Goal: Task Accomplishment & Management: Manage account settings

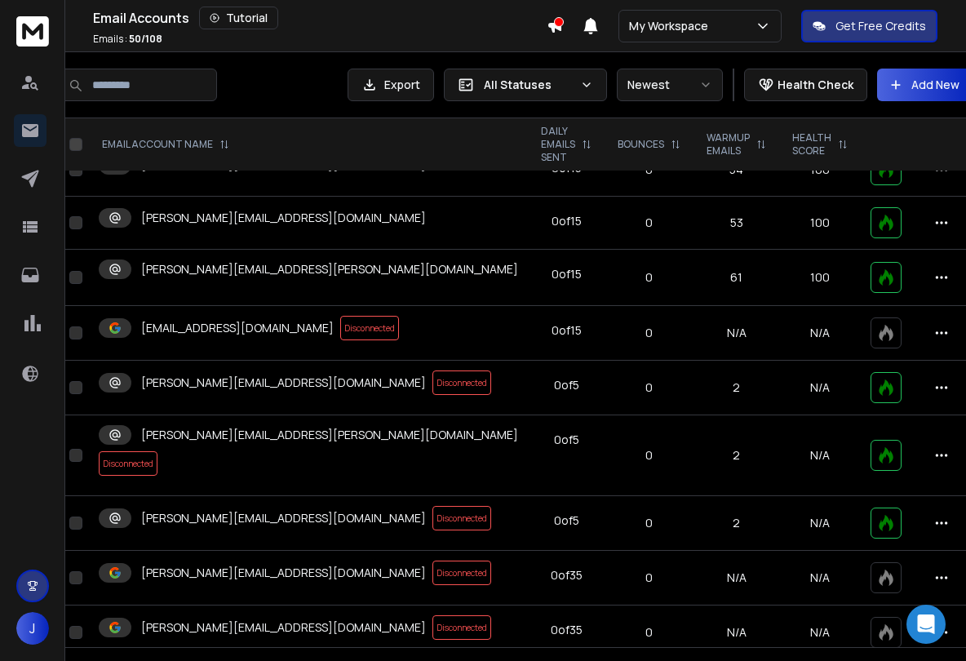
scroll to position [1086, 0]
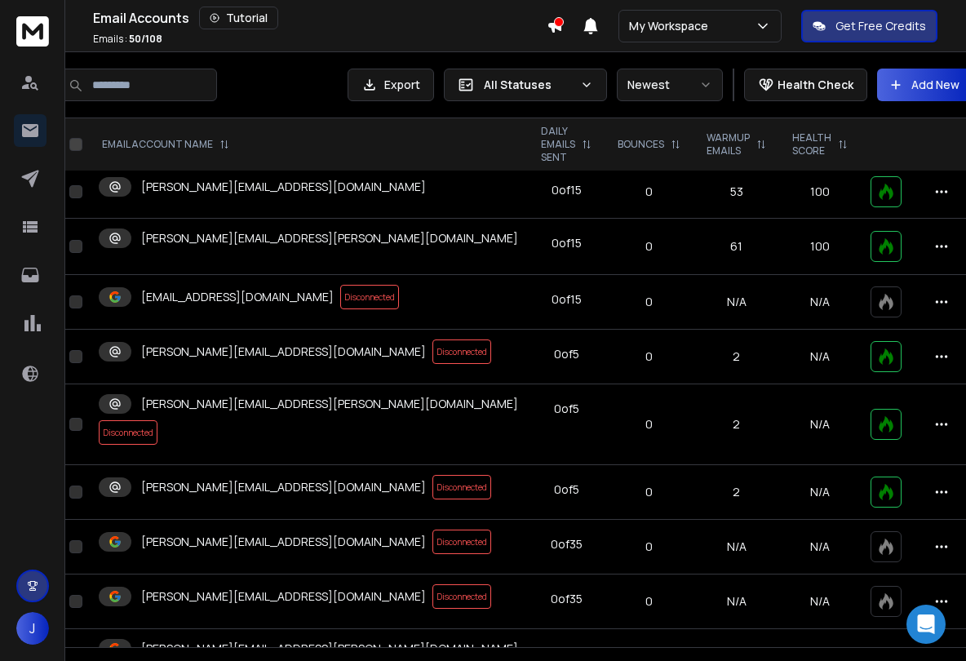
click at [433, 340] on span "Disconnected" at bounding box center [462, 352] width 59 height 24
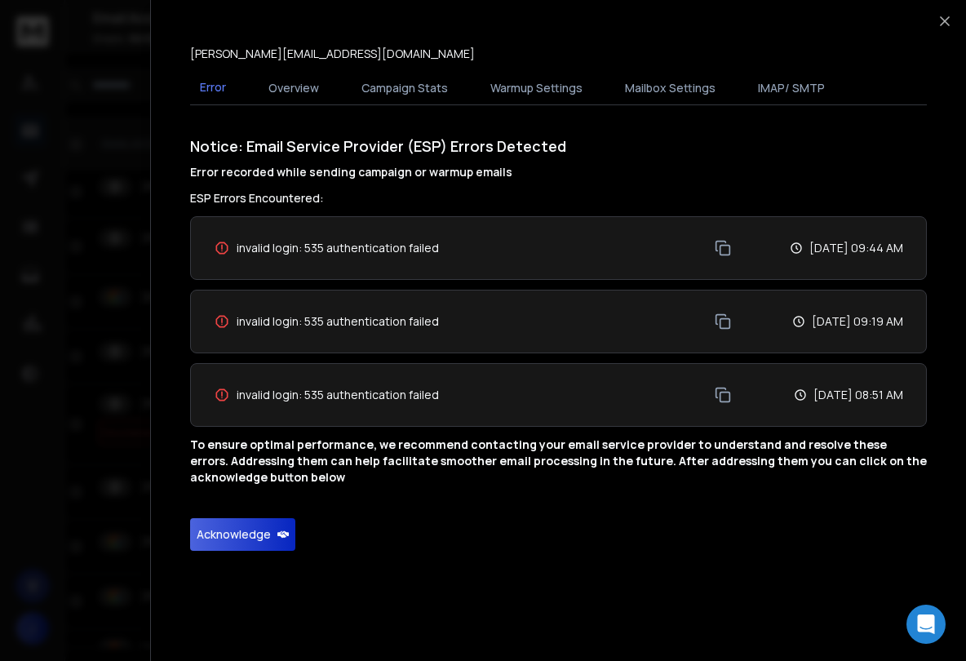
click at [660, 89] on button "Mailbox Settings" at bounding box center [670, 88] width 110 height 36
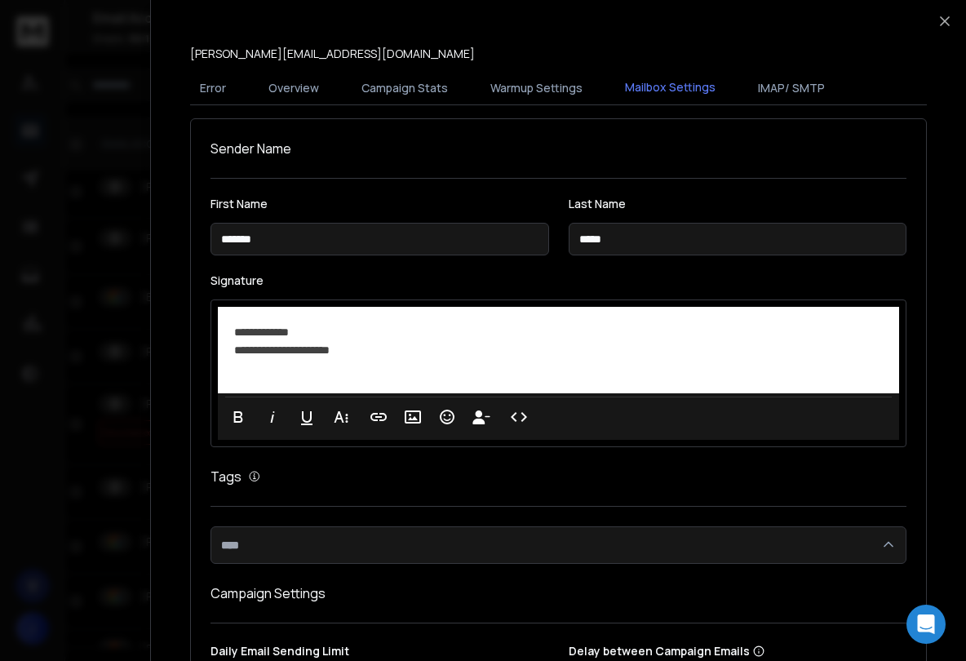
click at [791, 90] on button "IMAP/ SMTP" at bounding box center [791, 88] width 87 height 36
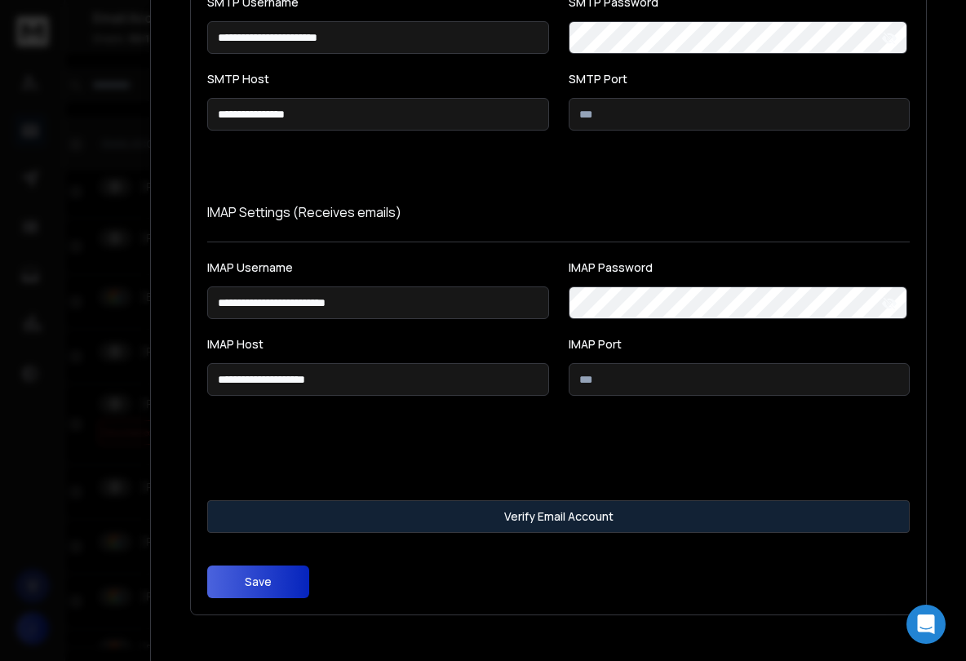
scroll to position [275, 0]
click at [615, 513] on button "Verify Email Account" at bounding box center [558, 516] width 703 height 33
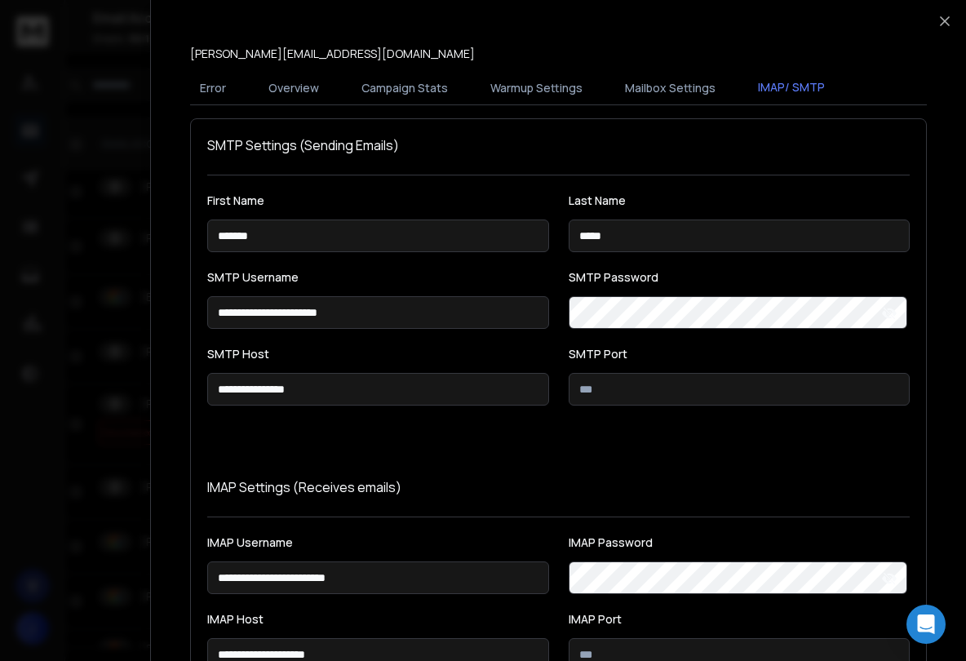
scroll to position [0, 0]
click at [546, 91] on button "Warmup Settings" at bounding box center [537, 88] width 112 height 36
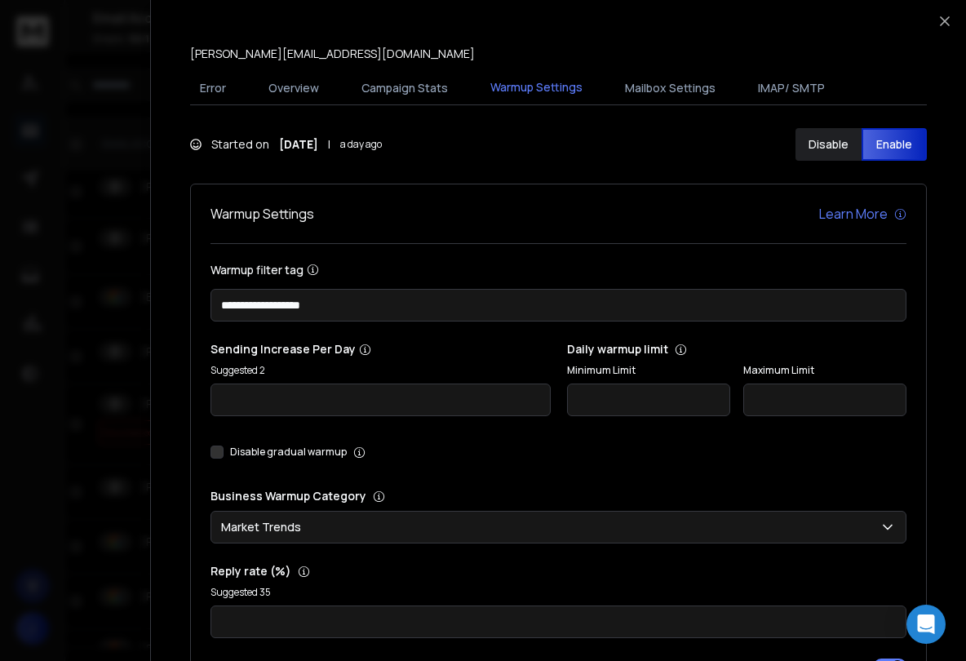
click at [677, 84] on button "Mailbox Settings" at bounding box center [670, 88] width 110 height 36
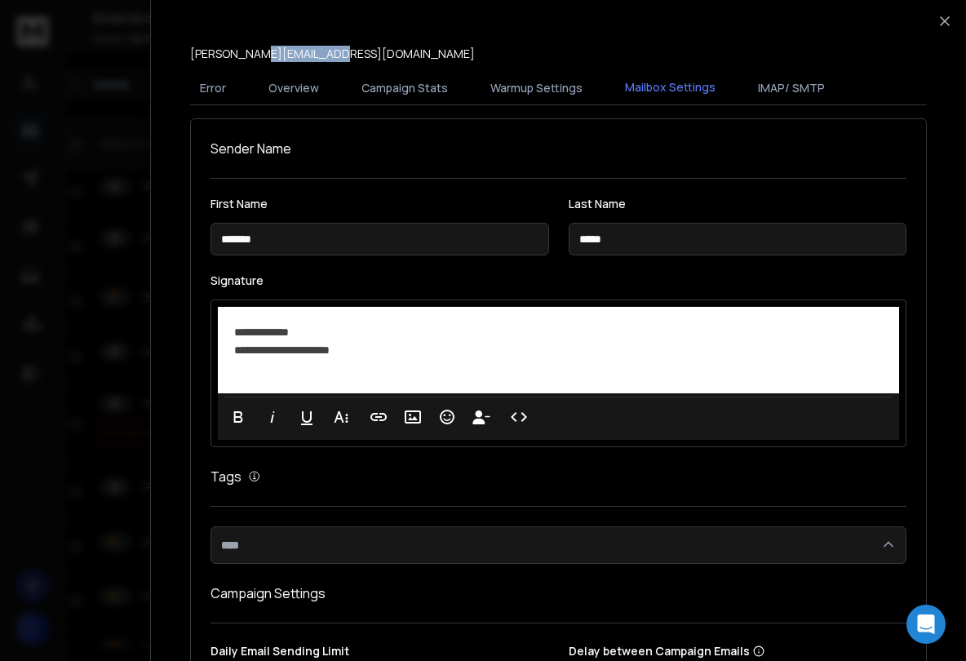
drag, startPoint x: 247, startPoint y: 52, endPoint x: 325, endPoint y: 54, distance: 77.6
click at [325, 54] on div "[PERSON_NAME][EMAIL_ADDRESS][DOMAIN_NAME]" at bounding box center [558, 54] width 737 height 16
drag, startPoint x: 247, startPoint y: 53, endPoint x: 306, endPoint y: 54, distance: 58.8
click at [306, 54] on p "[PERSON_NAME][EMAIL_ADDRESS][DOMAIN_NAME]" at bounding box center [332, 54] width 285 height 16
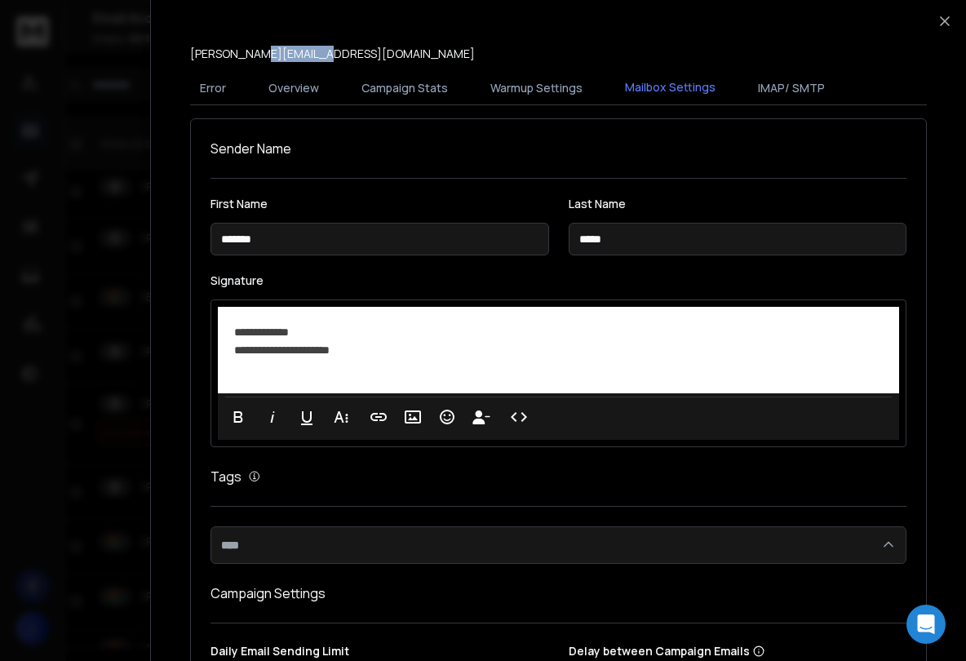
click at [306, 54] on p "[PERSON_NAME][EMAIL_ADDRESS][DOMAIN_NAME]" at bounding box center [332, 54] width 285 height 16
drag, startPoint x: 322, startPoint y: 51, endPoint x: 246, endPoint y: 54, distance: 75.1
click at [246, 54] on div "[PERSON_NAME][EMAIL_ADDRESS][DOMAIN_NAME]" at bounding box center [558, 54] width 737 height 16
copy p "[DOMAIN_NAME]"
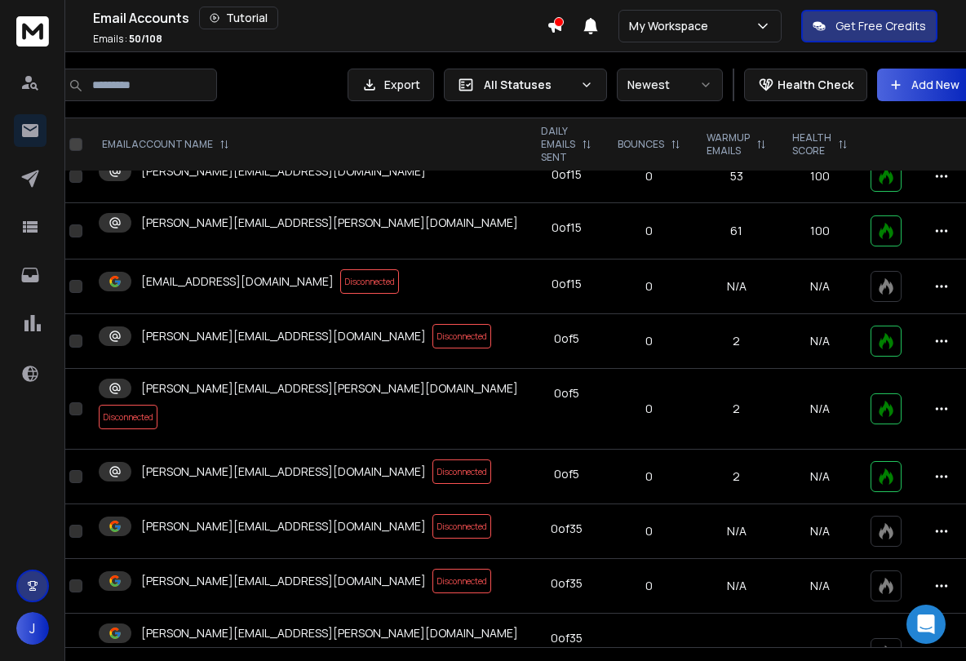
scroll to position [1103, 0]
click at [317, 463] on p "[PERSON_NAME][EMAIL_ADDRESS][DOMAIN_NAME]" at bounding box center [283, 471] width 285 height 16
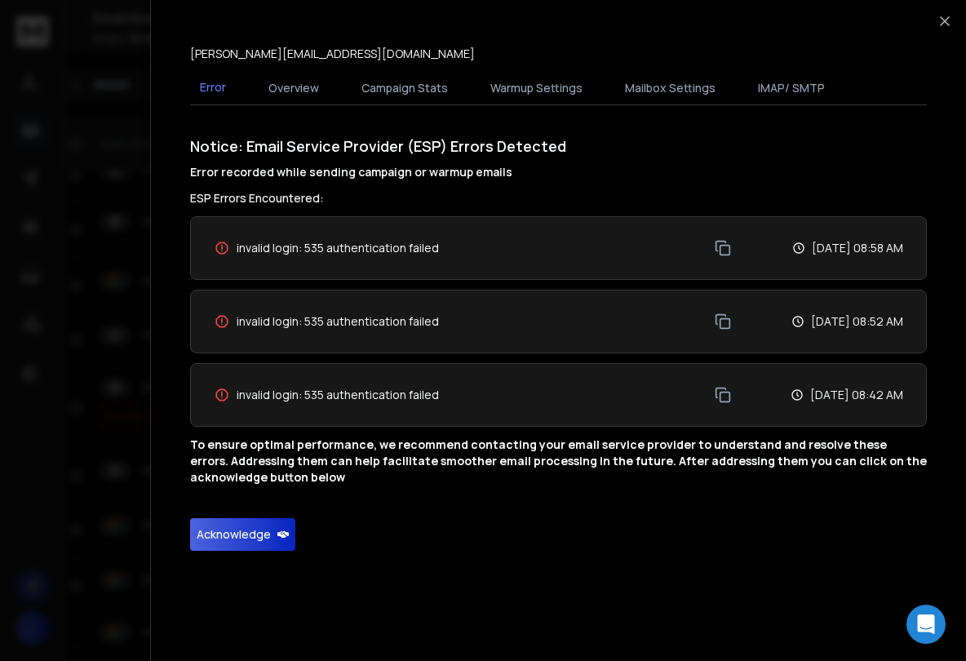
click at [774, 87] on button "IMAP/ SMTP" at bounding box center [791, 88] width 87 height 36
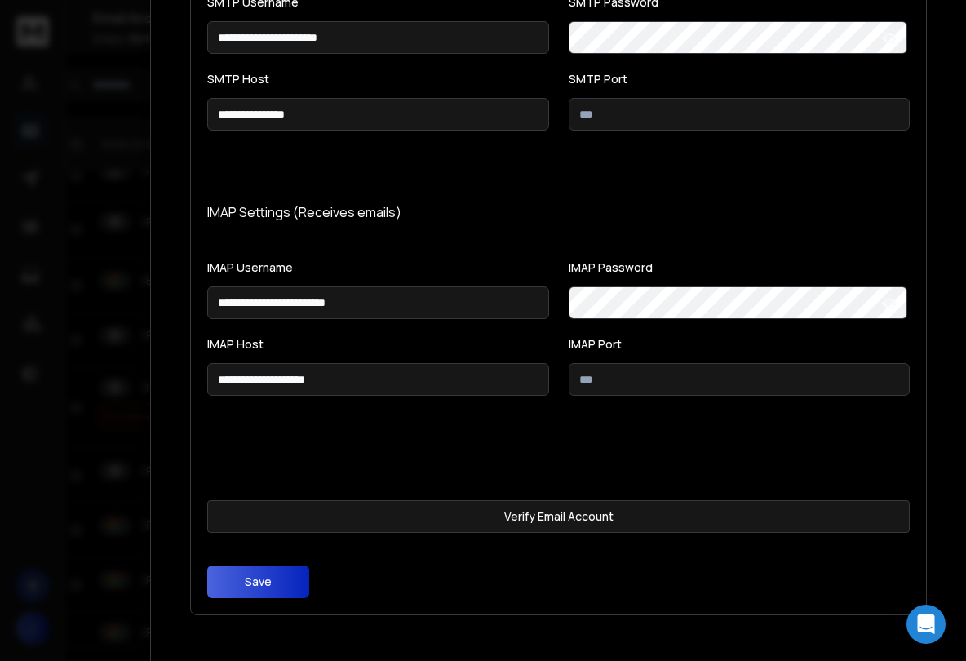
scroll to position [275, 0]
click at [286, 579] on button "Save" at bounding box center [258, 582] width 102 height 33
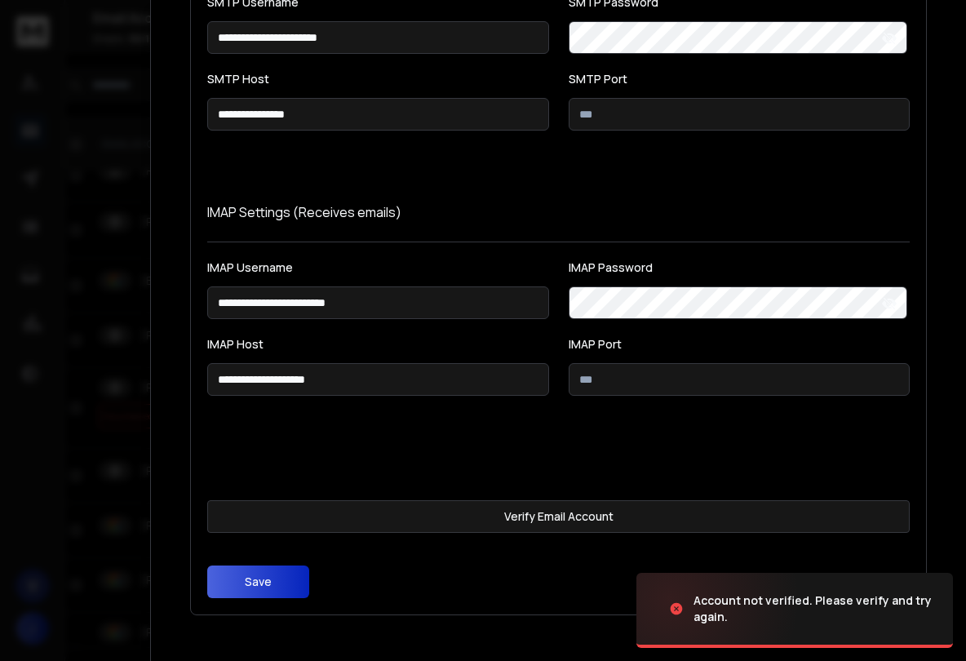
click at [396, 571] on div "Save" at bounding box center [347, 576] width 281 height 46
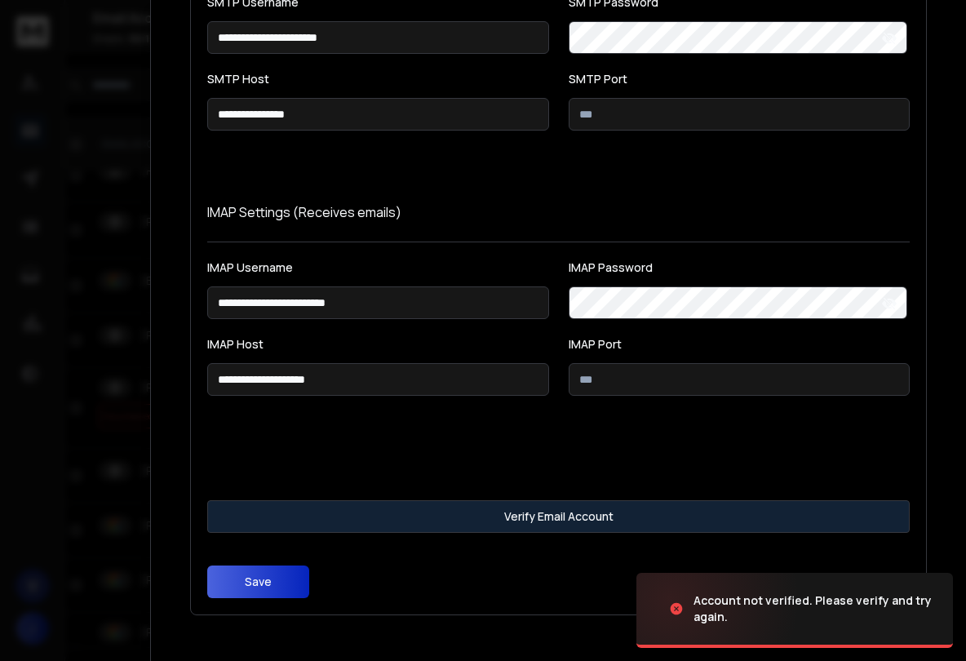
click at [452, 524] on button "Verify Email Account" at bounding box center [558, 516] width 703 height 33
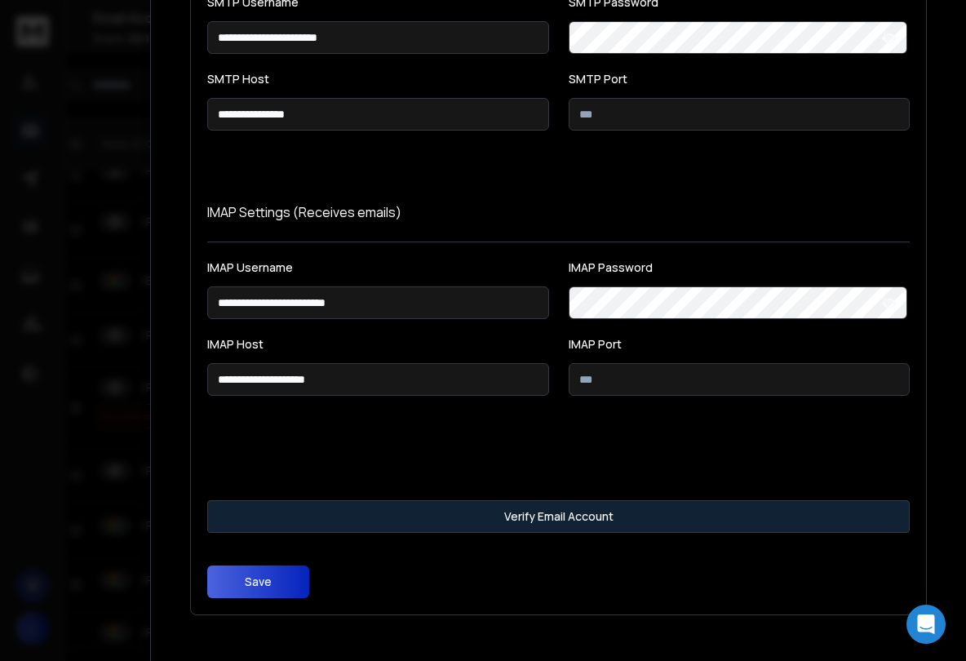
click at [452, 524] on button "Verify Email Account" at bounding box center [558, 516] width 703 height 33
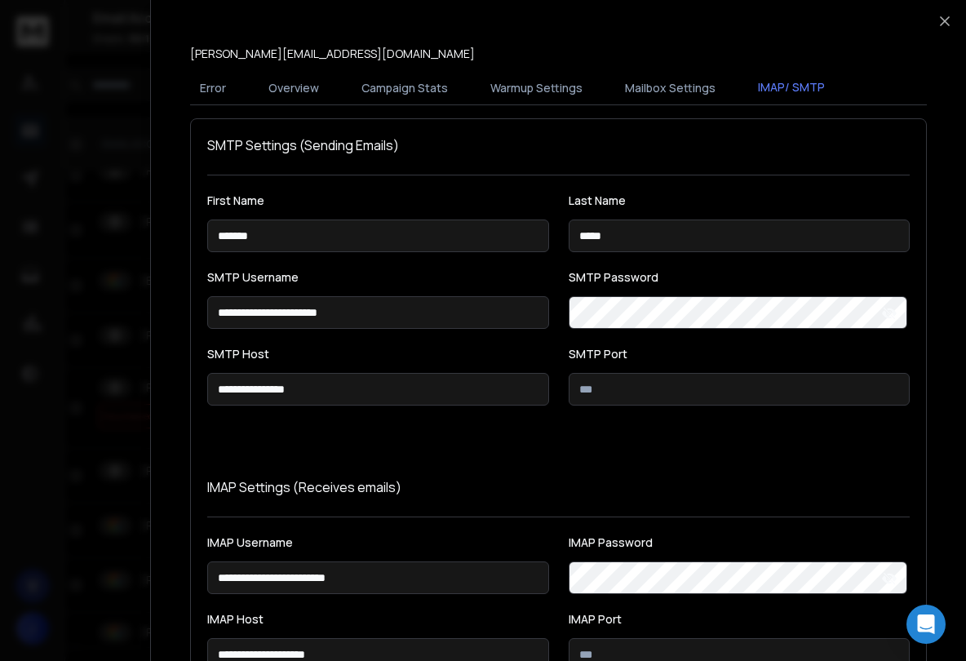
scroll to position [0, 0]
click at [676, 91] on button "Mailbox Settings" at bounding box center [670, 88] width 110 height 36
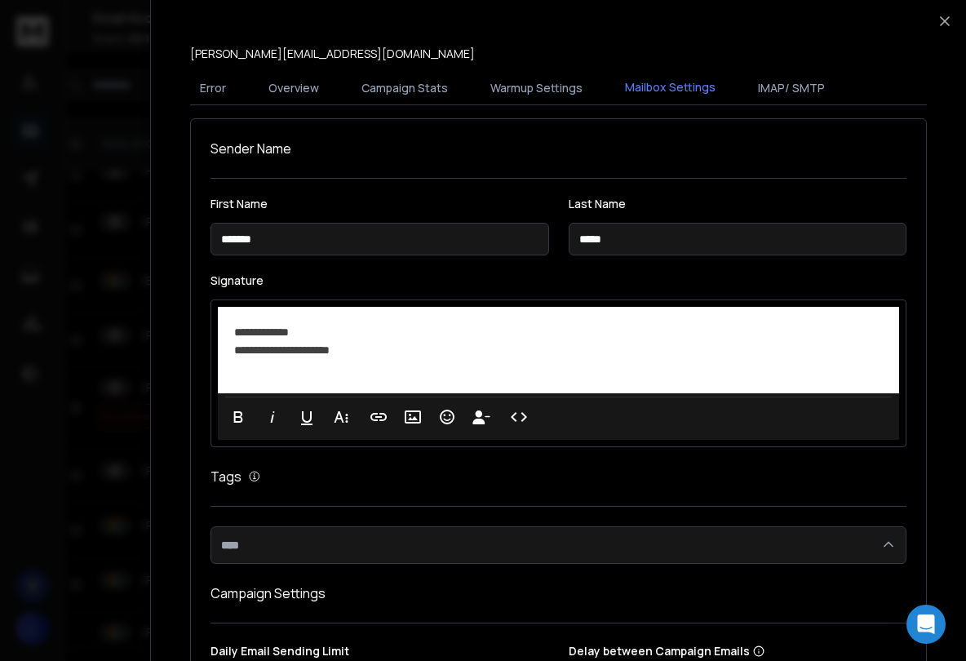
click at [522, 94] on button "Warmup Settings" at bounding box center [537, 88] width 112 height 36
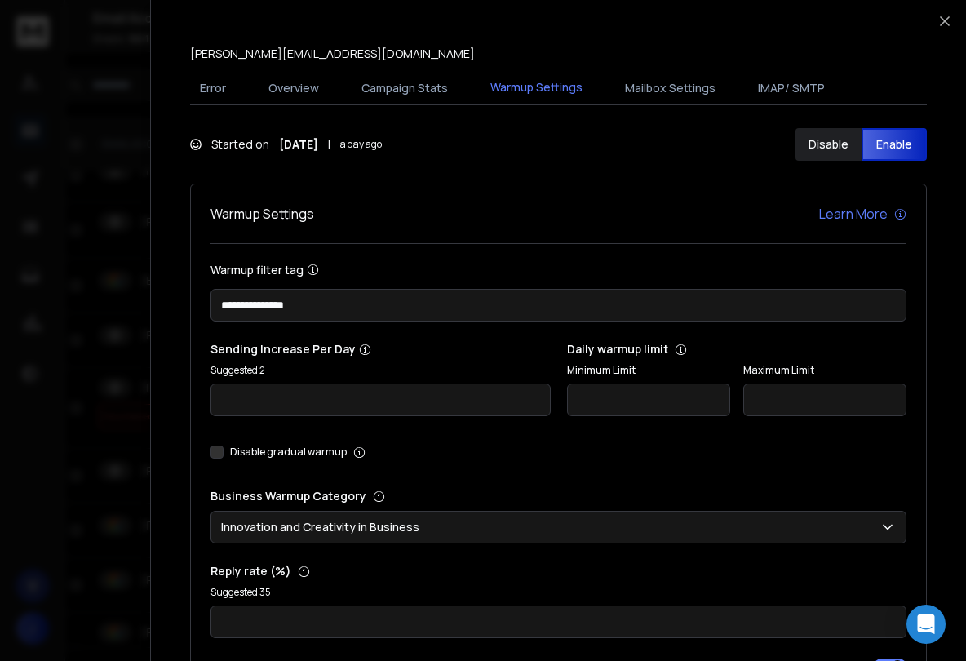
click at [435, 85] on button "Campaign Stats" at bounding box center [405, 88] width 106 height 36
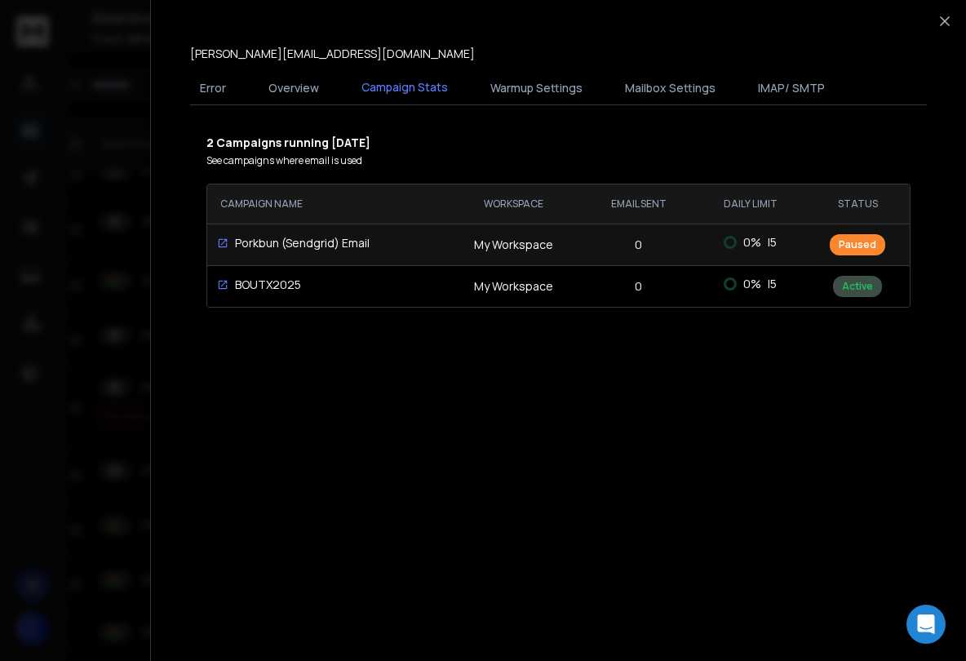
click at [850, 248] on div "Paused" at bounding box center [858, 244] width 56 height 21
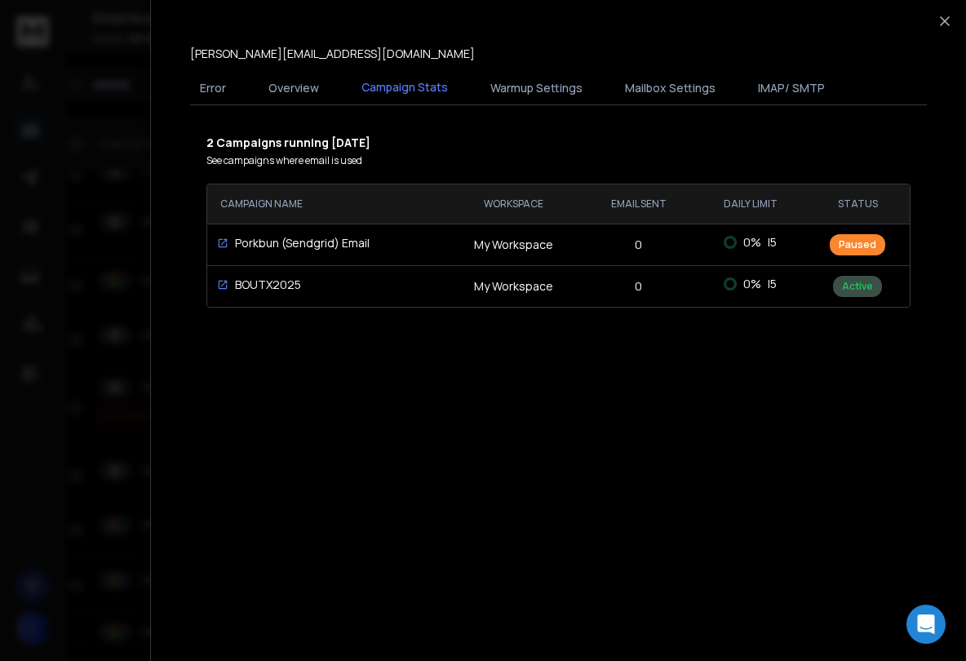
click at [300, 84] on button "Overview" at bounding box center [294, 88] width 70 height 36
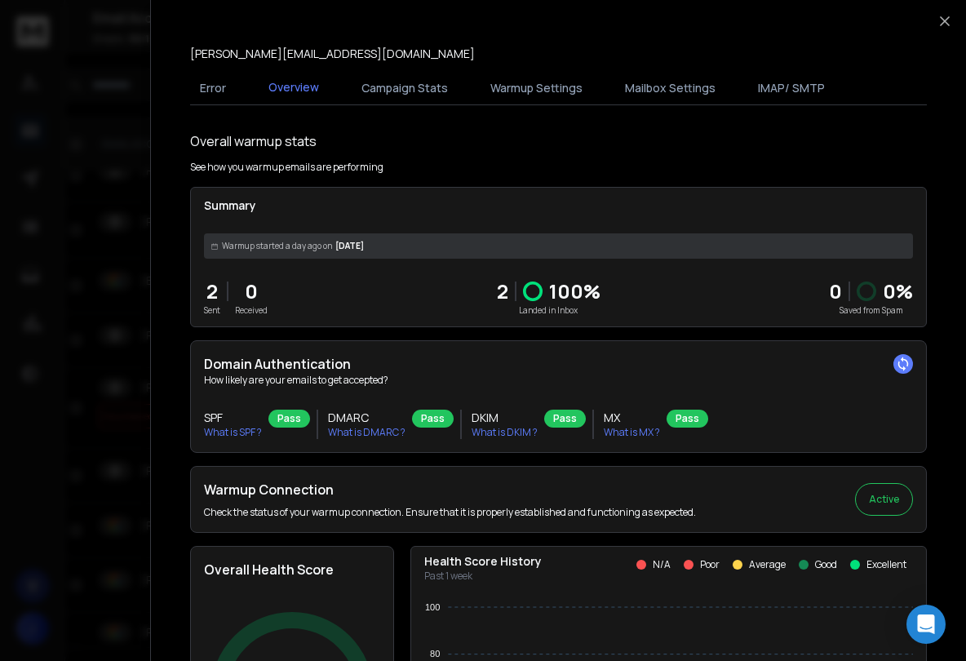
click at [218, 90] on button "Error" at bounding box center [213, 88] width 46 height 36
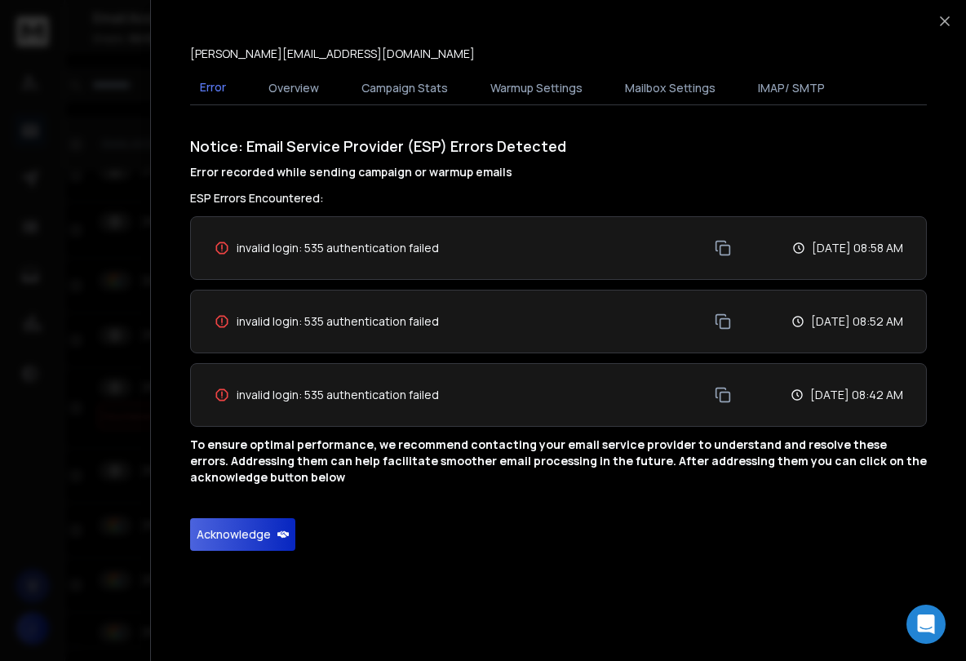
click at [256, 551] on button "Acknowledge" at bounding box center [242, 534] width 105 height 33
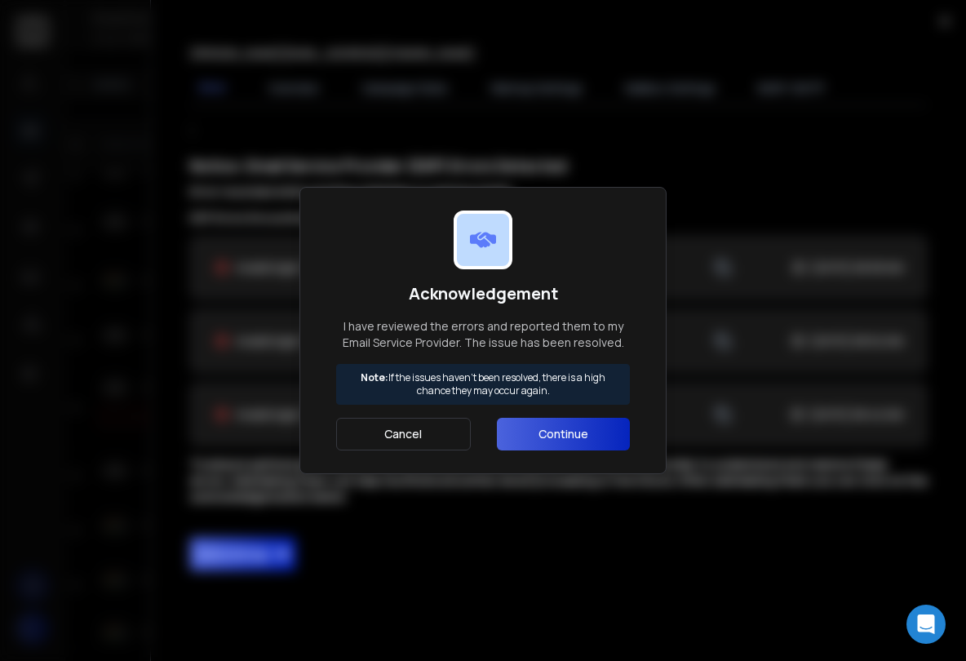
click at [540, 437] on button "Continue" at bounding box center [563, 434] width 133 height 33
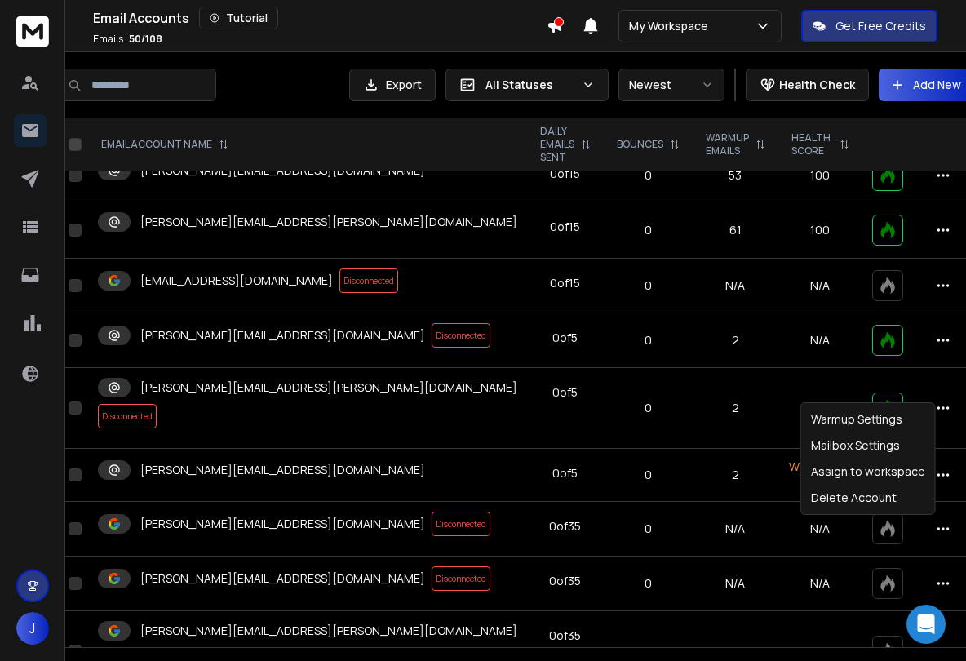
click at [936, 401] on icon at bounding box center [943, 408] width 15 height 15
click at [709, 397] on td "2" at bounding box center [736, 408] width 86 height 81
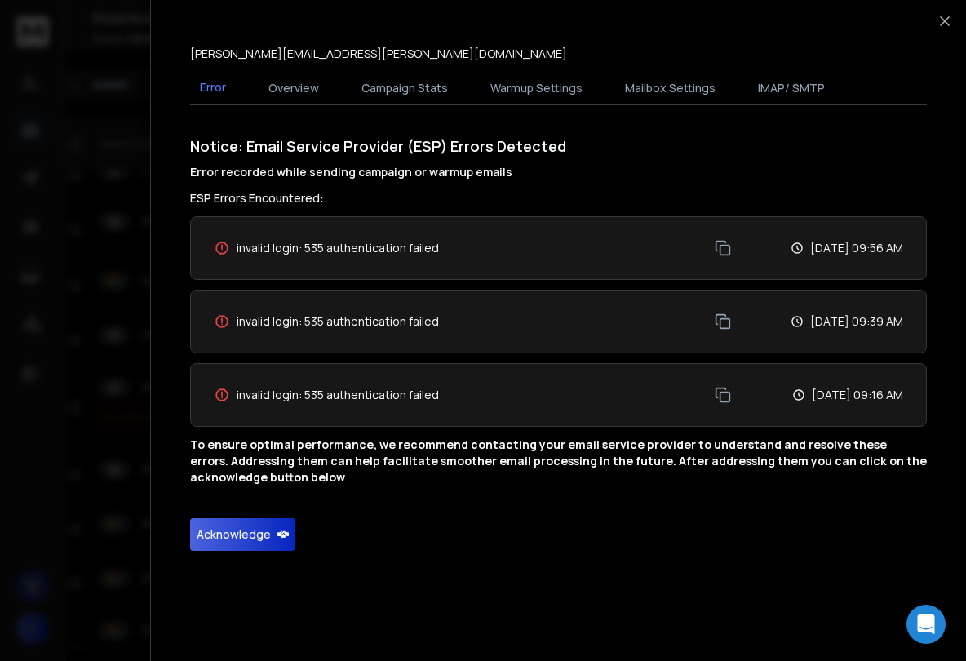
click at [269, 551] on button "Acknowledge" at bounding box center [242, 534] width 105 height 33
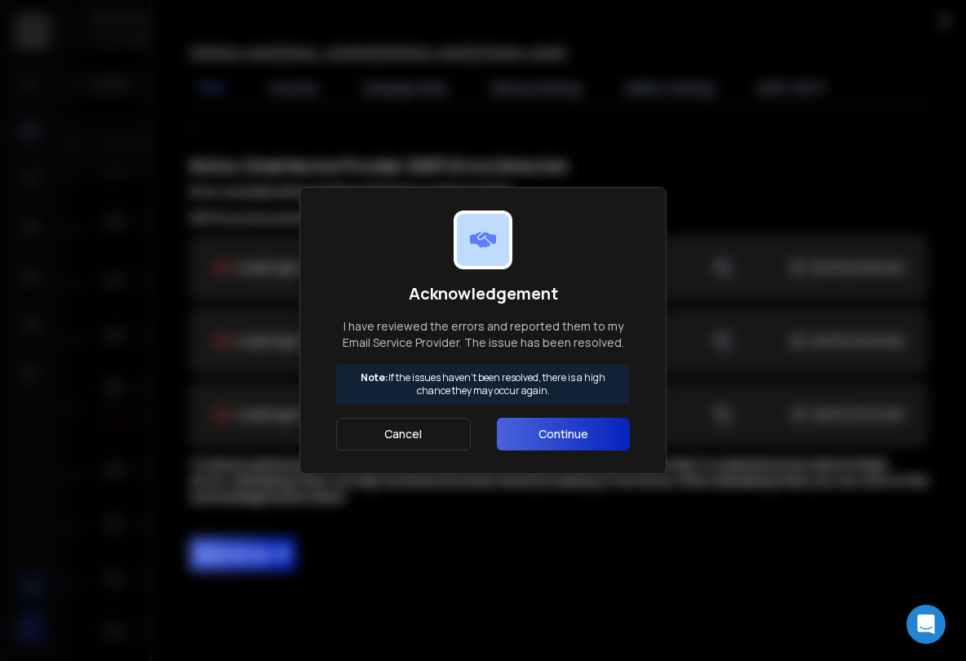
click at [552, 420] on button "Continue" at bounding box center [563, 434] width 133 height 33
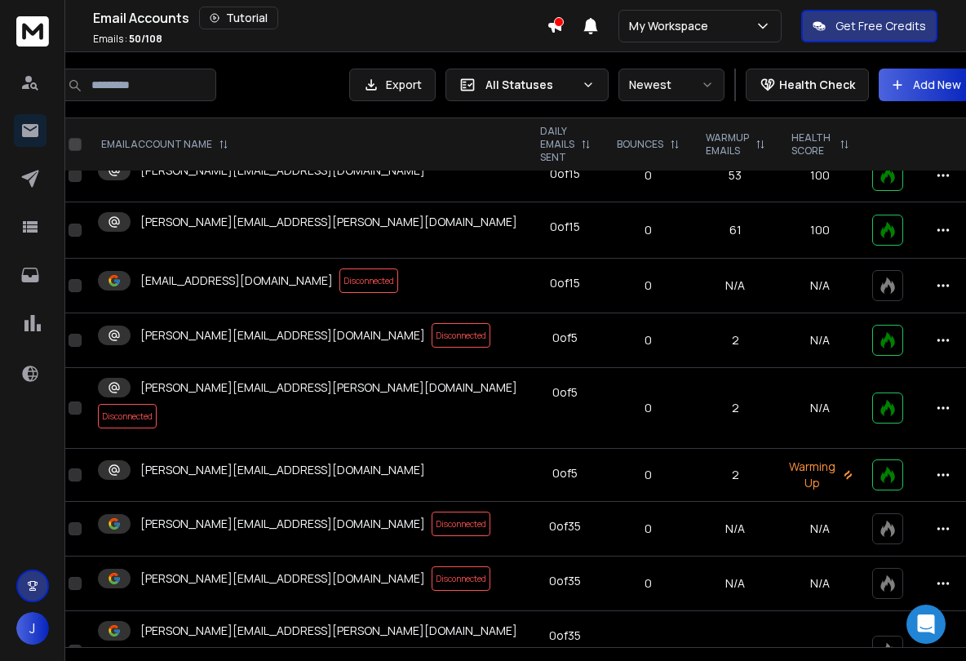
click at [322, 380] on p "[PERSON_NAME][EMAIL_ADDRESS][PERSON_NAME][DOMAIN_NAME]" at bounding box center [328, 388] width 377 height 16
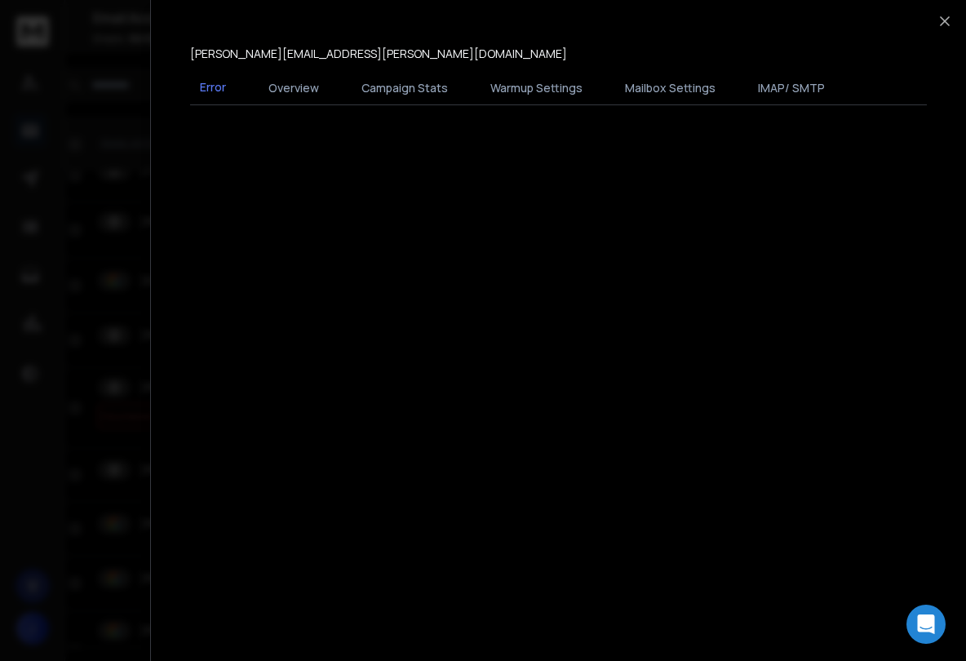
click at [284, 95] on button "Overview" at bounding box center [294, 88] width 70 height 36
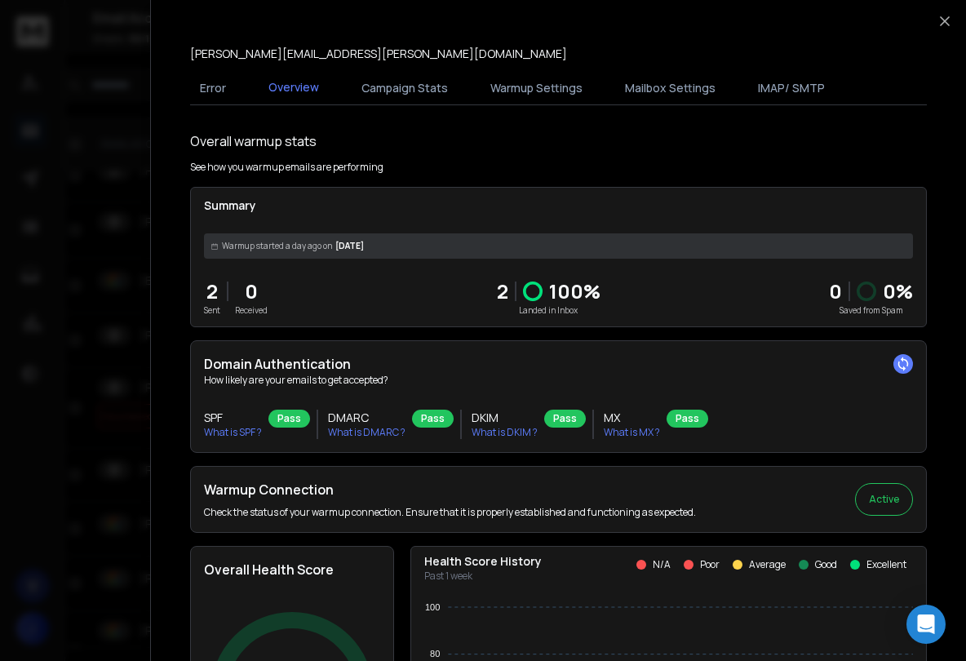
click at [213, 93] on button "Error" at bounding box center [213, 88] width 46 height 36
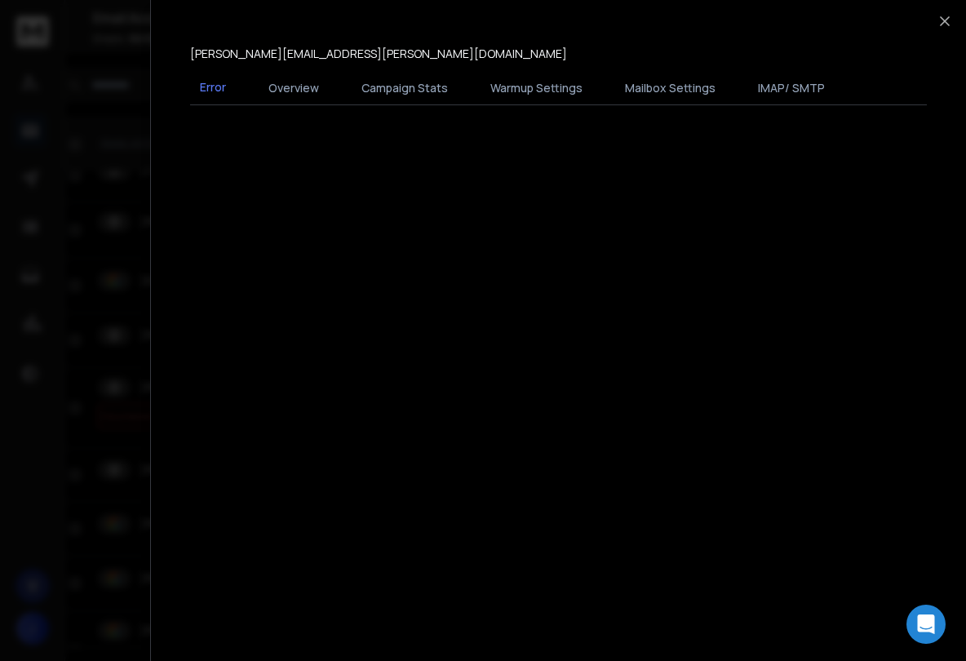
click at [288, 88] on button "Overview" at bounding box center [294, 88] width 70 height 36
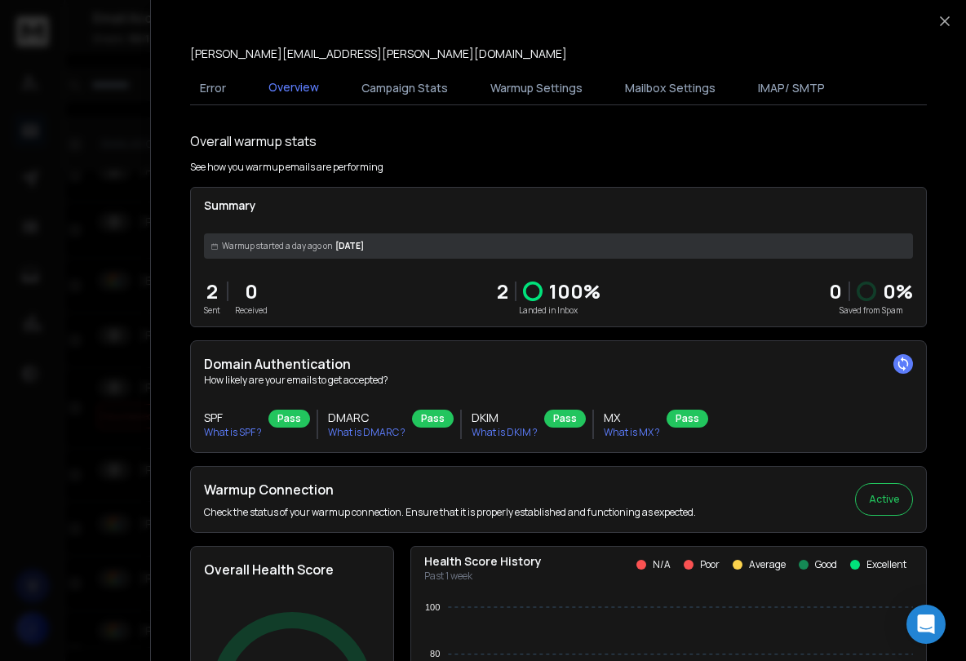
drag, startPoint x: 392, startPoint y: 87, endPoint x: 504, endPoint y: 83, distance: 111.9
click at [392, 87] on button "Campaign Stats" at bounding box center [405, 88] width 106 height 36
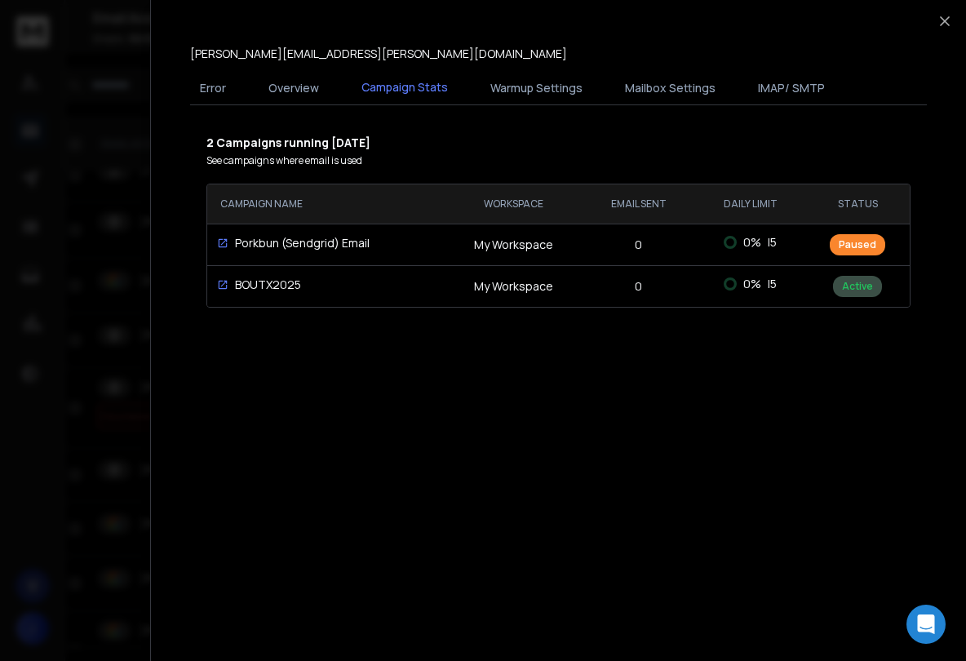
click at [511, 82] on button "Warmup Settings" at bounding box center [537, 88] width 112 height 36
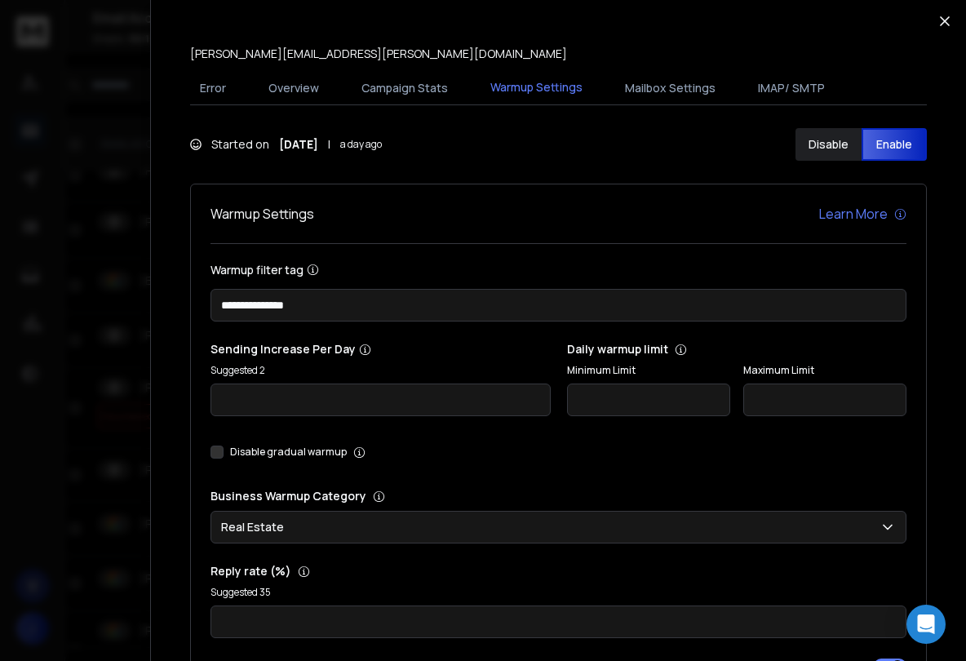
click at [941, 23] on icon "button" at bounding box center [945, 21] width 8 height 8
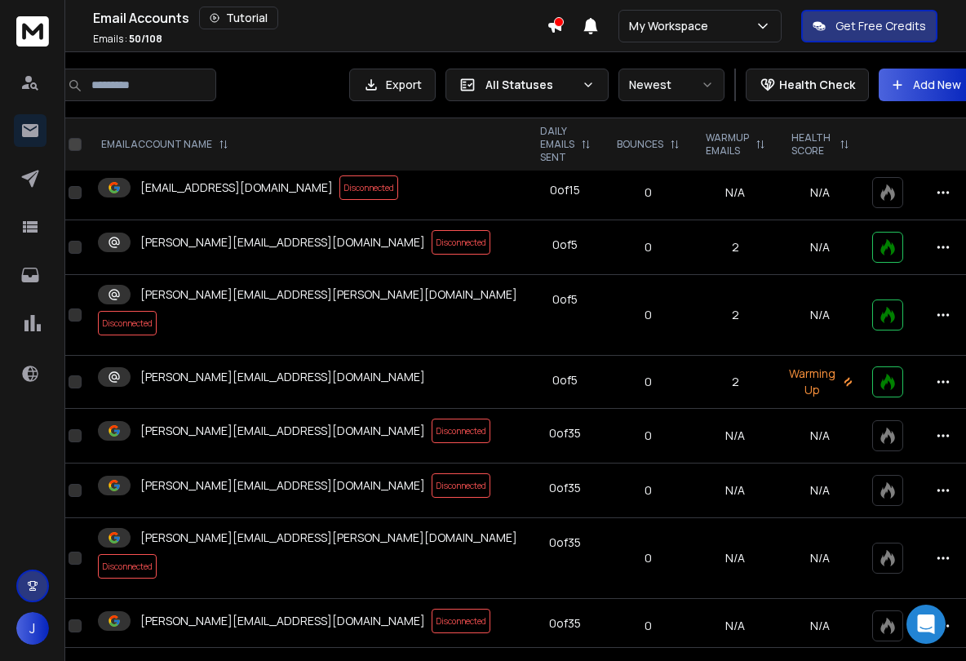
scroll to position [1166, 0]
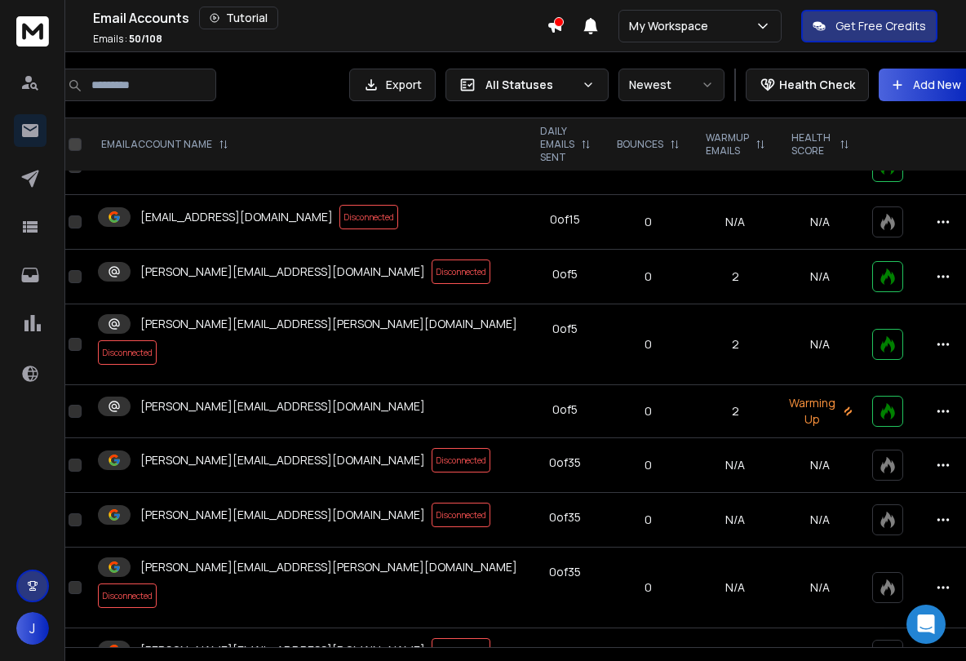
click at [353, 316] on p "[PERSON_NAME][EMAIL_ADDRESS][PERSON_NAME][DOMAIN_NAME]" at bounding box center [328, 324] width 377 height 16
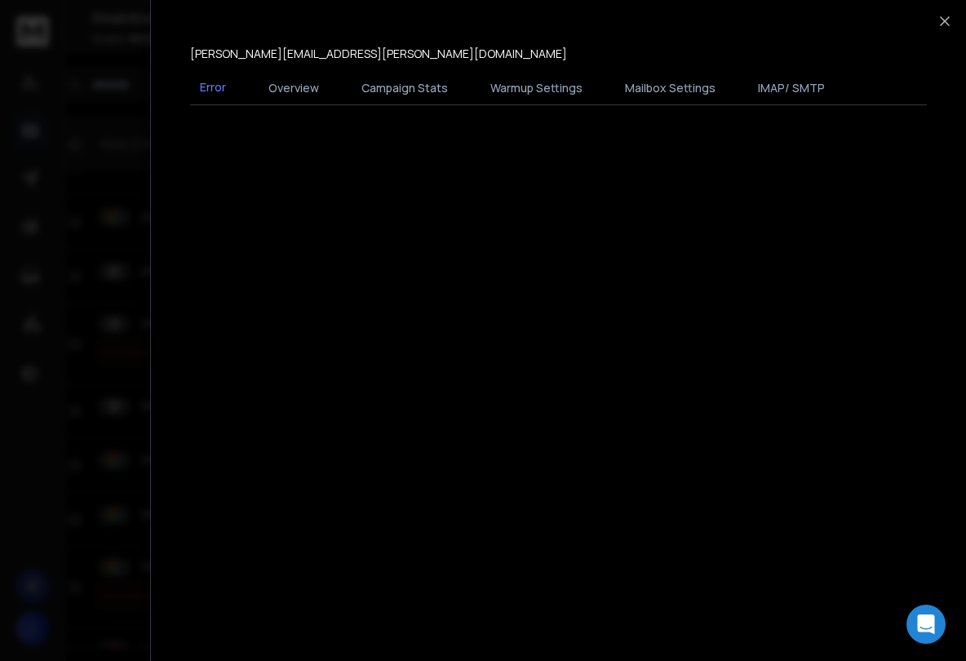
click at [299, 93] on button "Overview" at bounding box center [294, 88] width 70 height 36
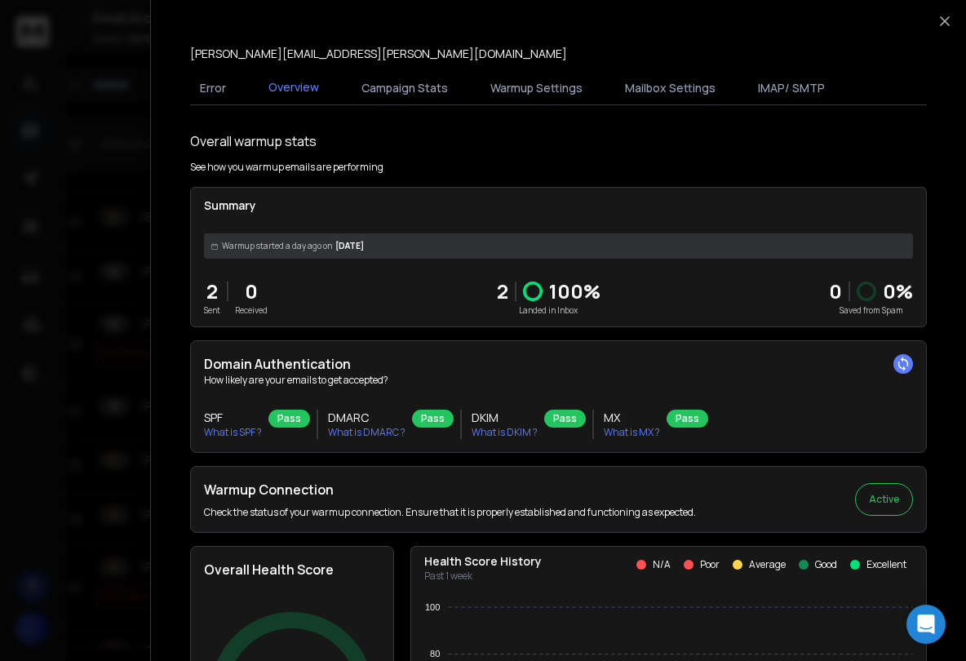
click at [225, 90] on button "Error" at bounding box center [213, 88] width 46 height 36
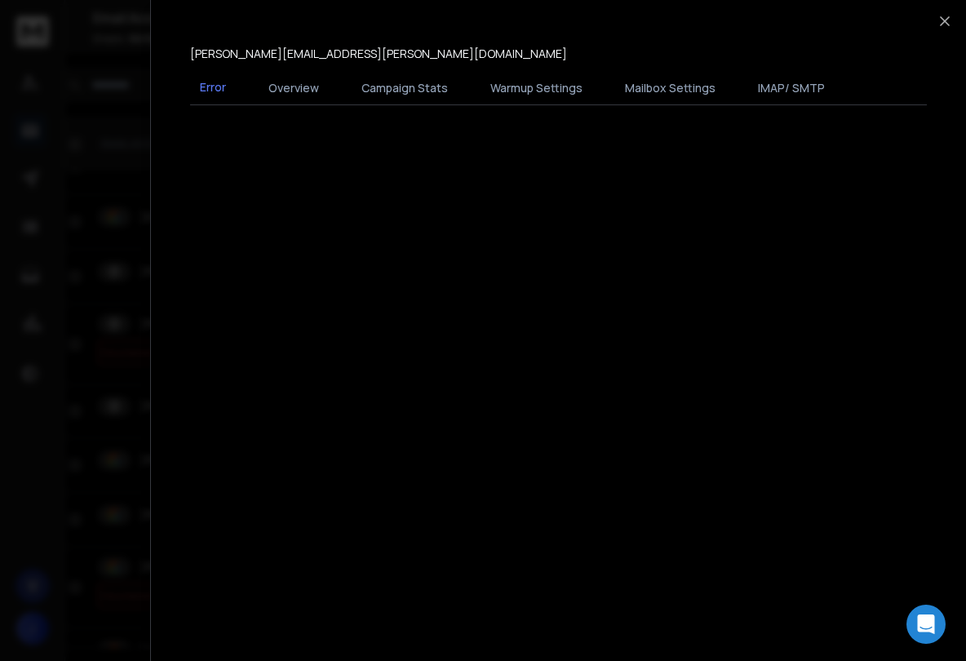
click at [764, 88] on button "IMAP/ SMTP" at bounding box center [791, 88] width 87 height 36
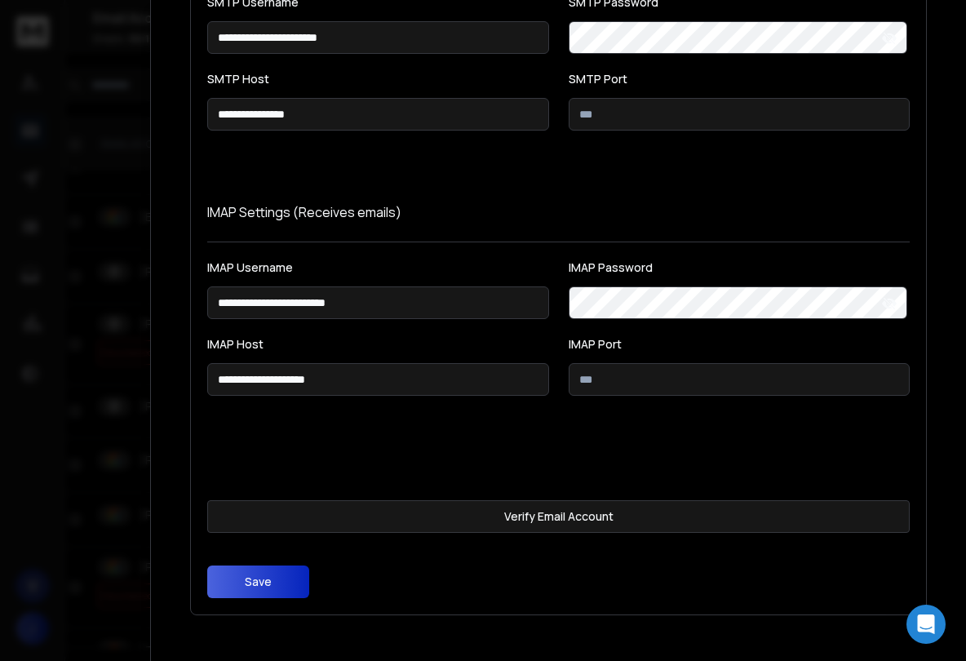
scroll to position [275, 0]
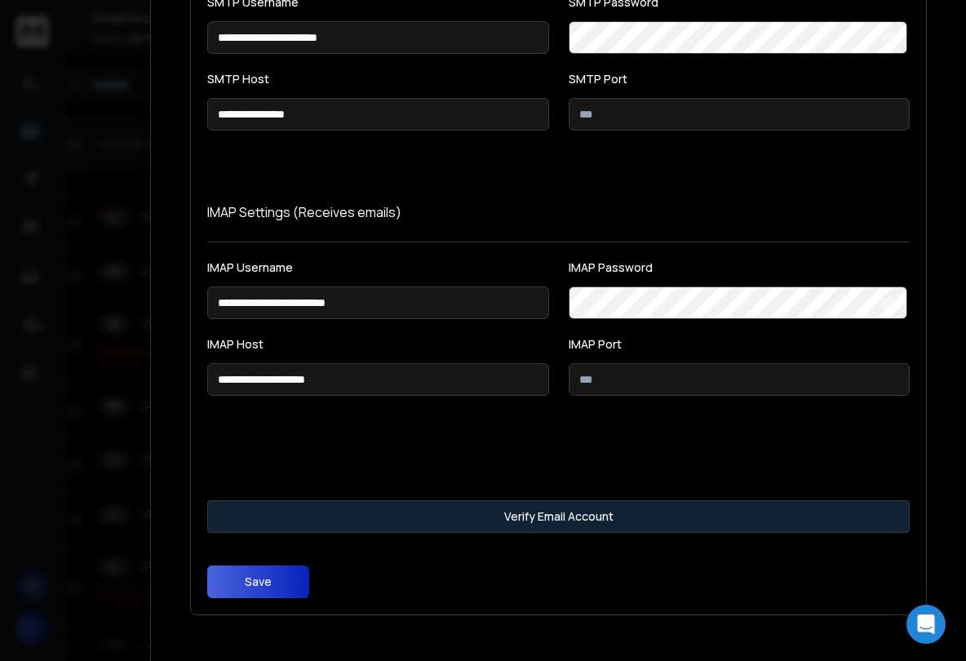
click at [403, 517] on button "Verify Email Account" at bounding box center [558, 516] width 703 height 33
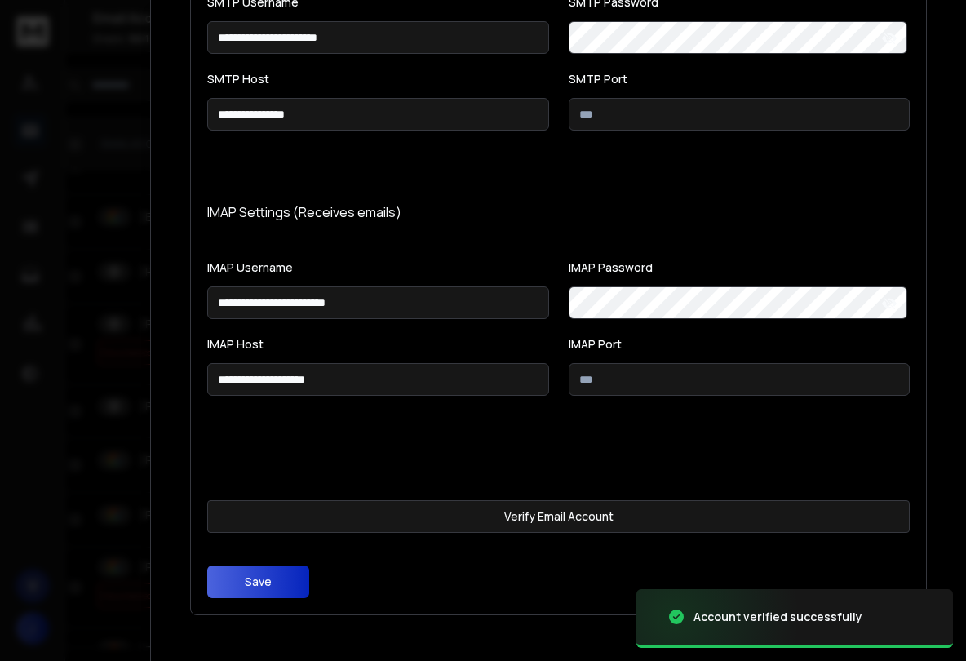
click at [265, 582] on button "Save" at bounding box center [258, 582] width 102 height 33
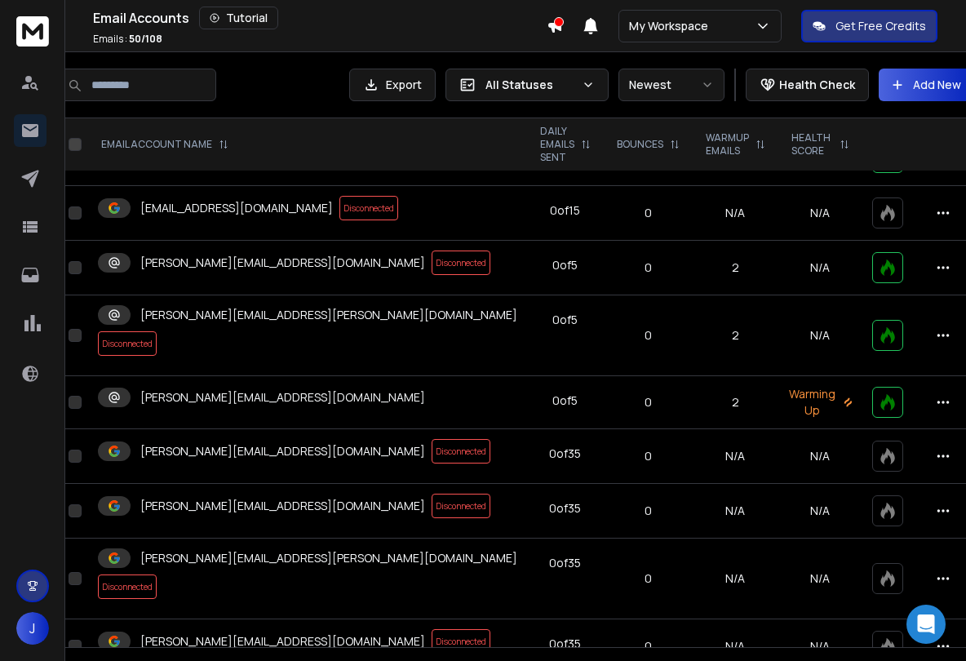
scroll to position [1177, 0]
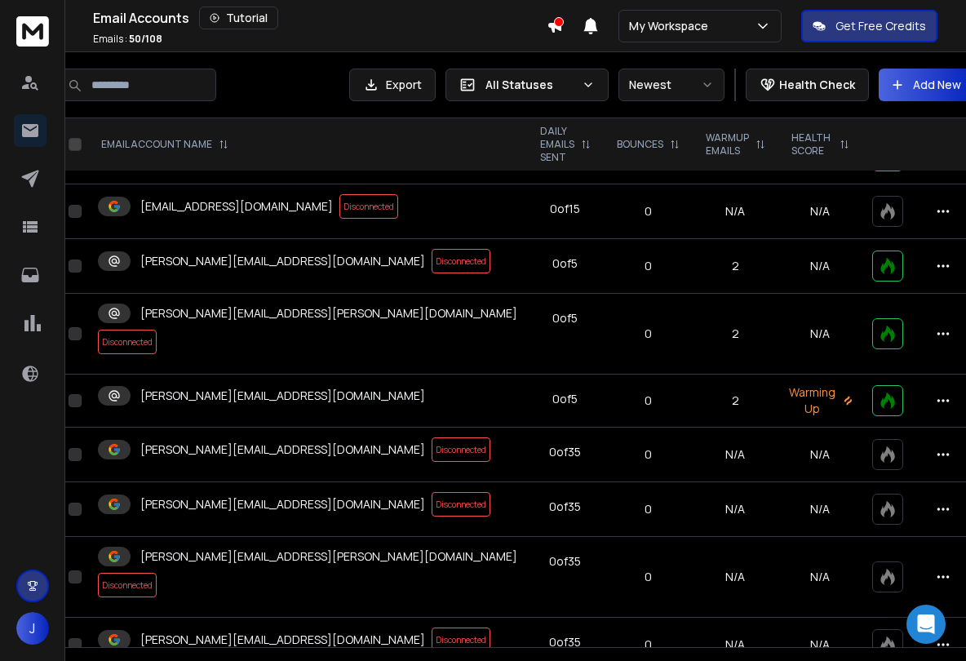
click at [348, 305] on p "[PERSON_NAME][EMAIL_ADDRESS][PERSON_NAME][DOMAIN_NAME]" at bounding box center [328, 313] width 377 height 16
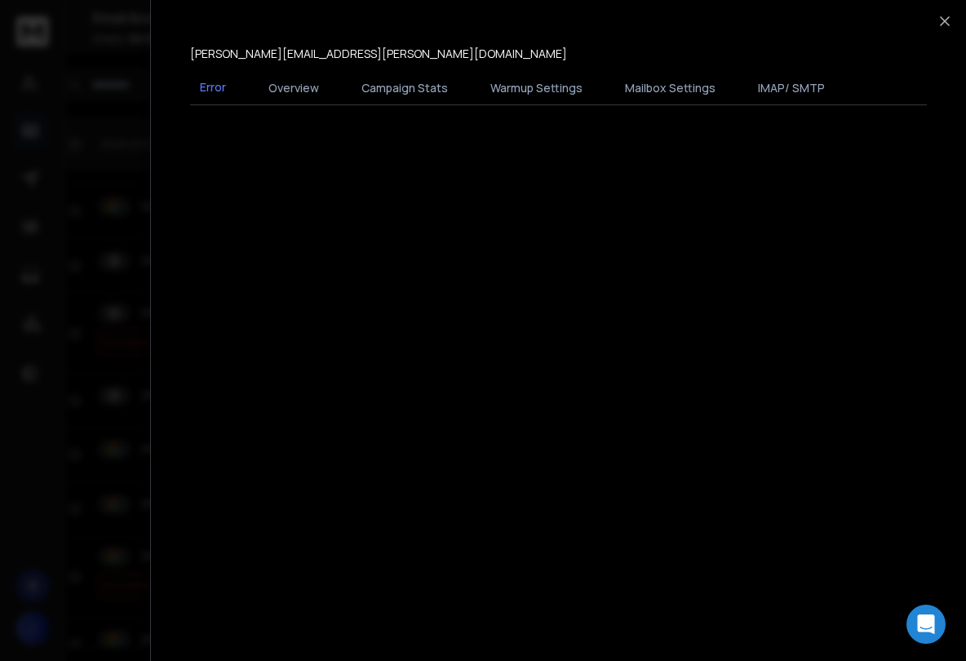
click at [304, 92] on button "Overview" at bounding box center [294, 88] width 70 height 36
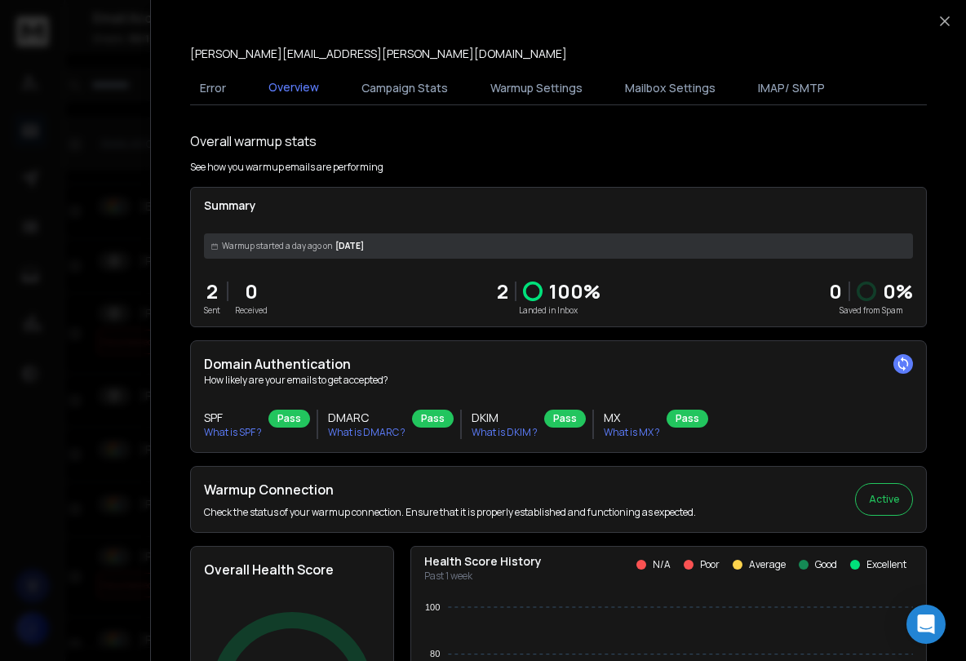
click at [212, 94] on button "Error" at bounding box center [213, 88] width 46 height 36
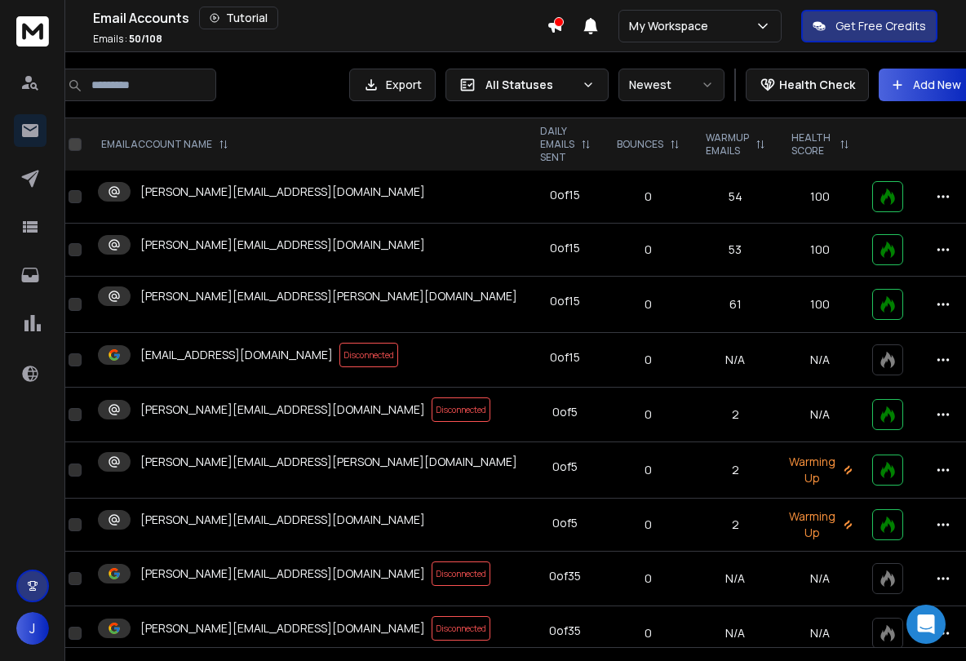
scroll to position [1024, 0]
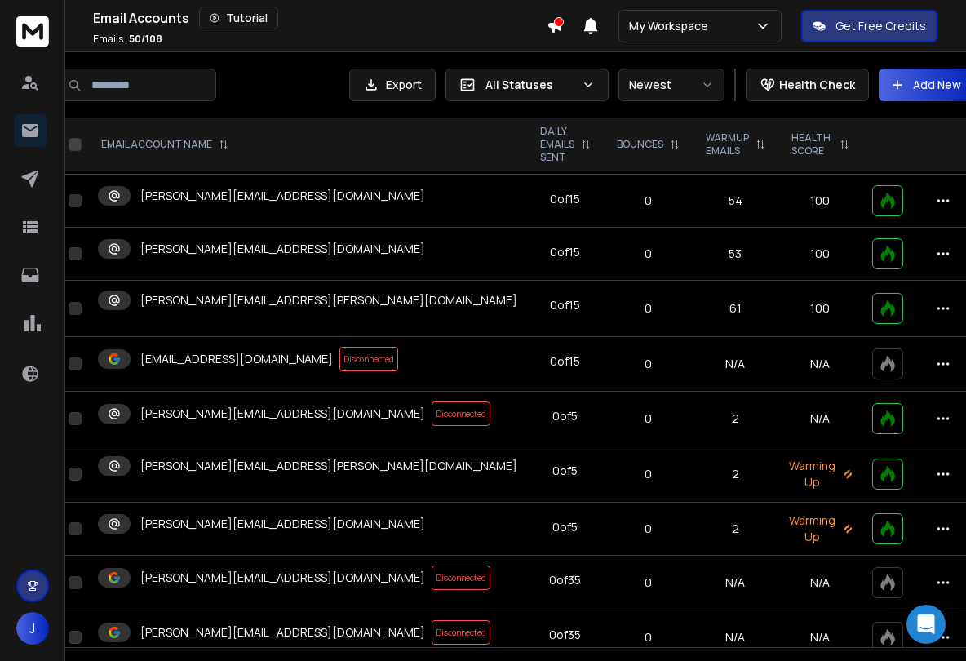
click at [527, 392] on td "0 of 5" at bounding box center [565, 413] width 77 height 42
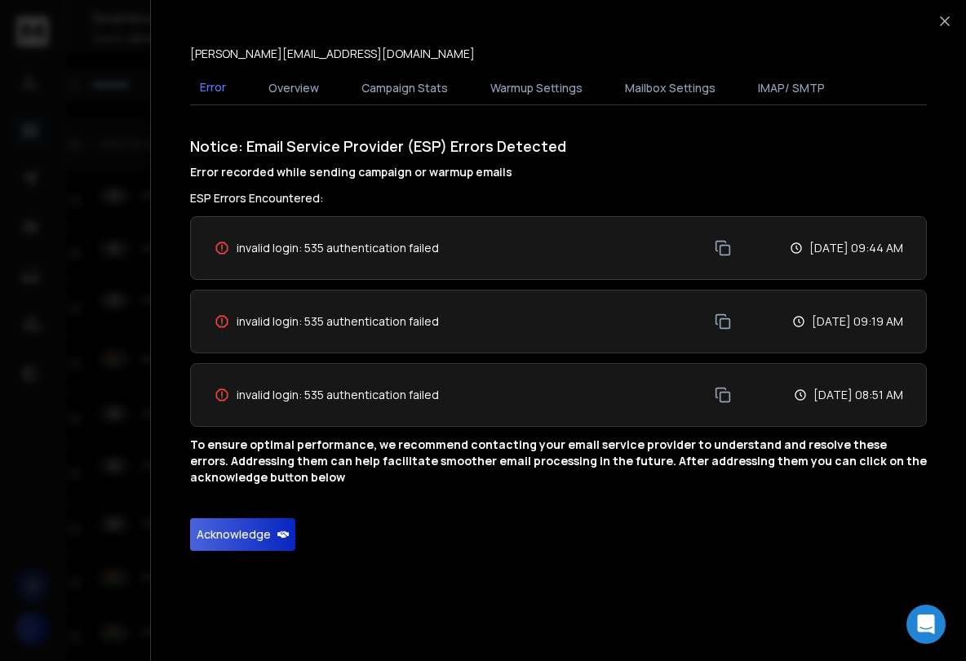
click at [247, 539] on button "Acknowledge" at bounding box center [242, 534] width 105 height 33
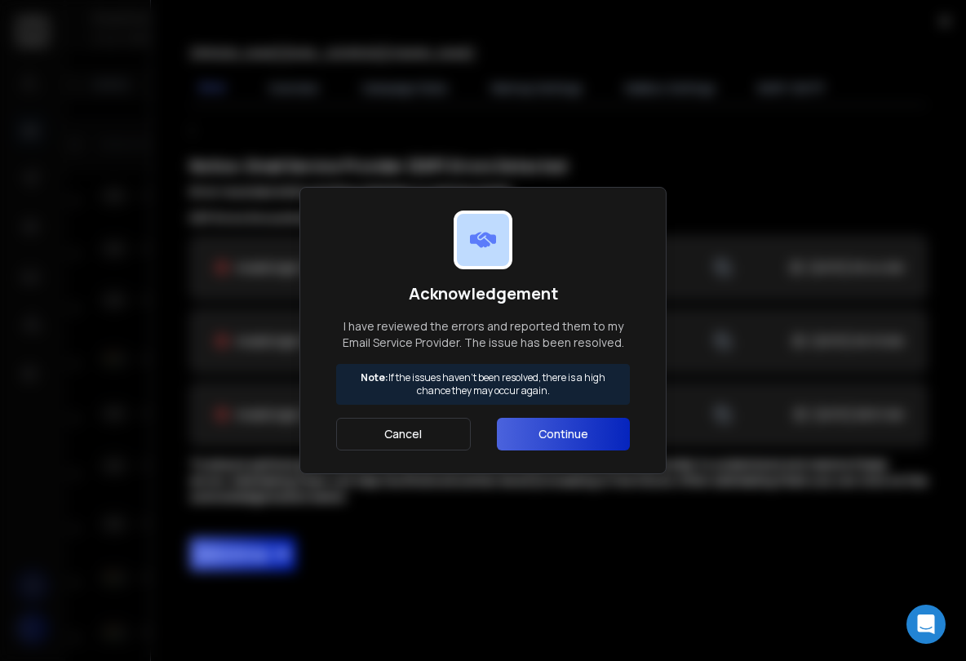
click at [565, 434] on button "Continue" at bounding box center [563, 434] width 133 height 33
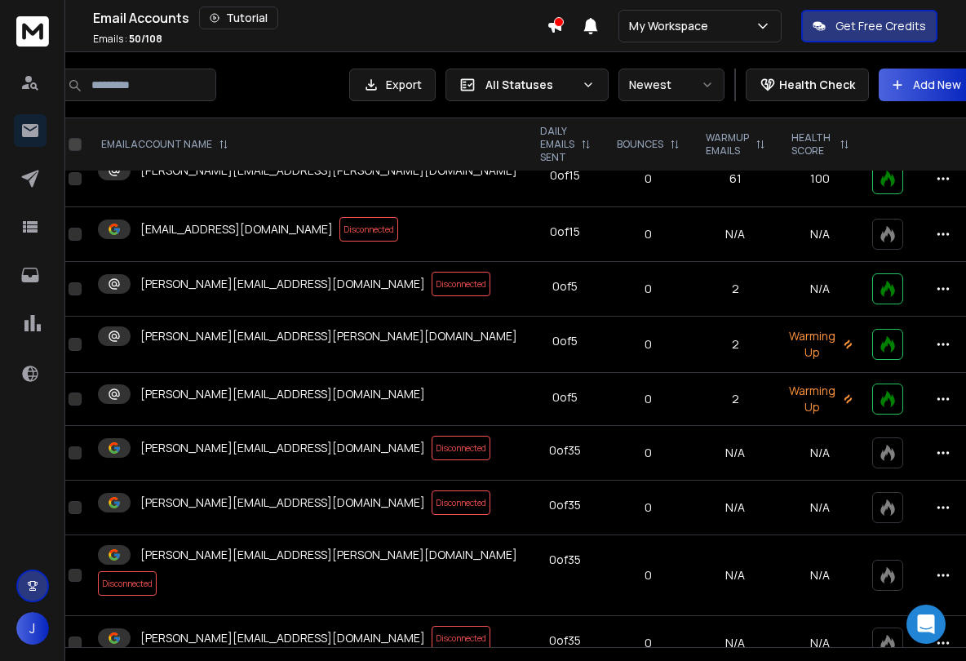
scroll to position [1142, 0]
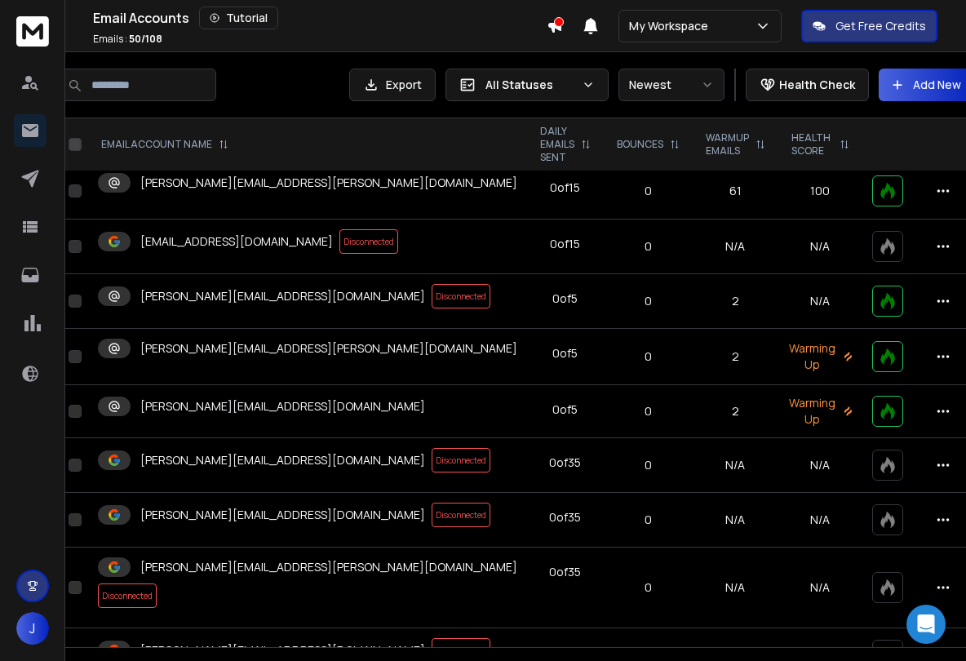
click at [311, 288] on p "[PERSON_NAME][EMAIL_ADDRESS][DOMAIN_NAME]" at bounding box center [282, 296] width 285 height 16
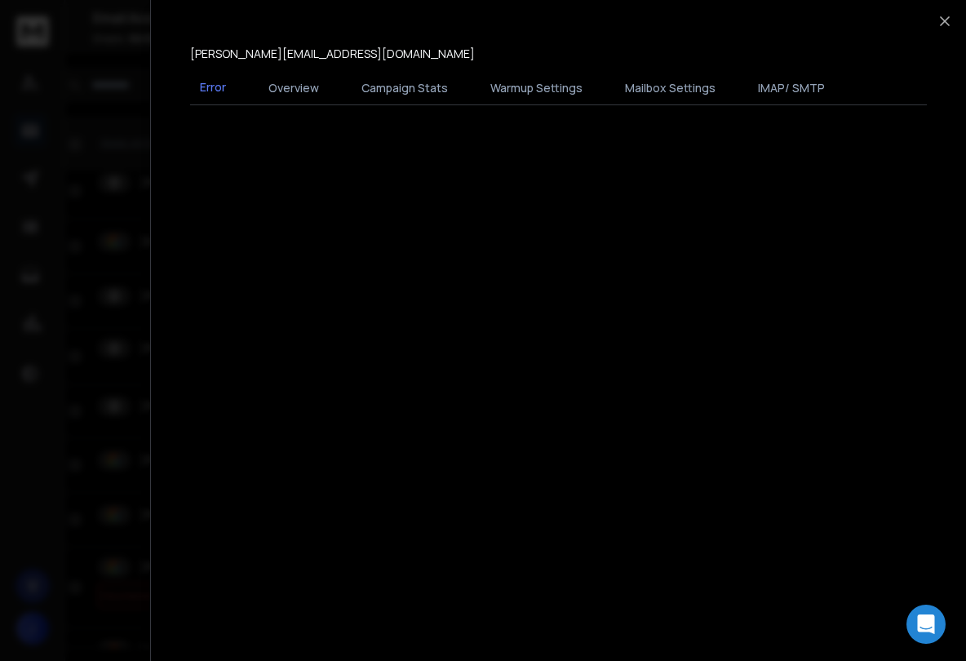
click at [275, 94] on button "Overview" at bounding box center [294, 88] width 70 height 36
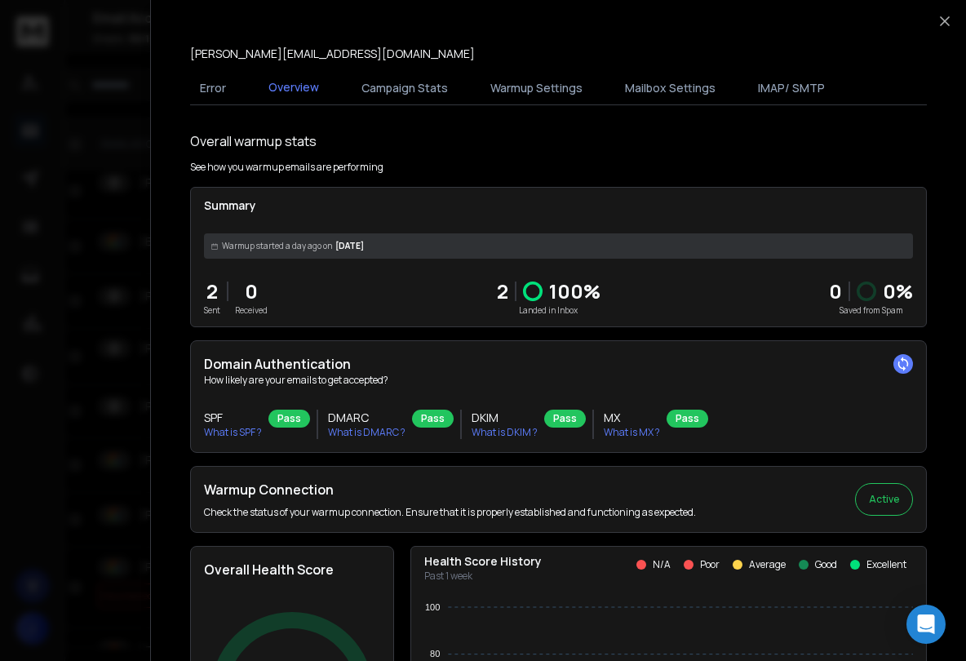
click at [212, 87] on button "Error" at bounding box center [213, 88] width 46 height 36
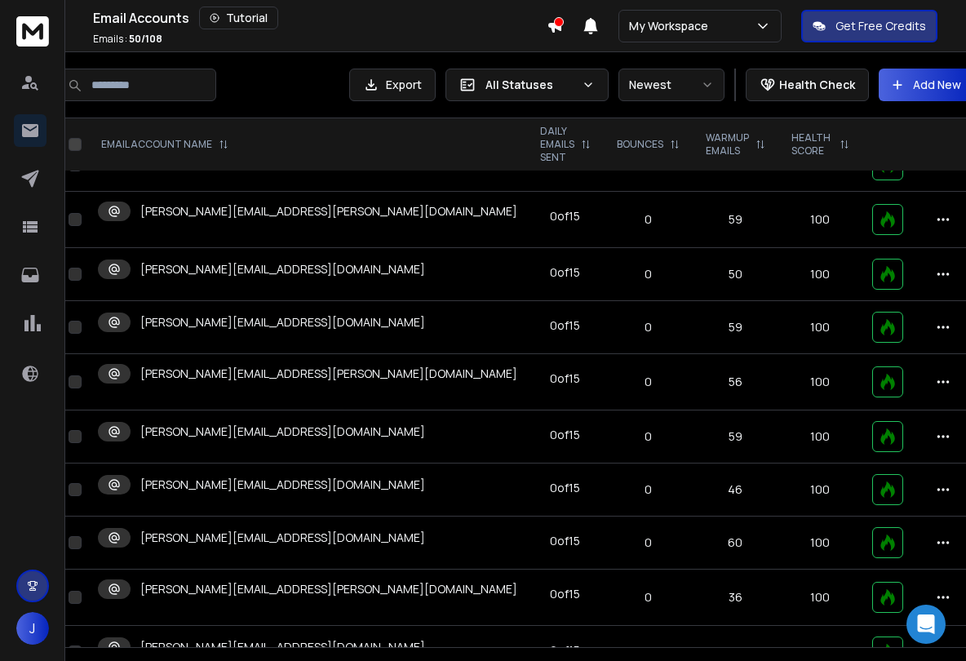
scroll to position [110, 0]
